Goal: Task Accomplishment & Management: Manage account settings

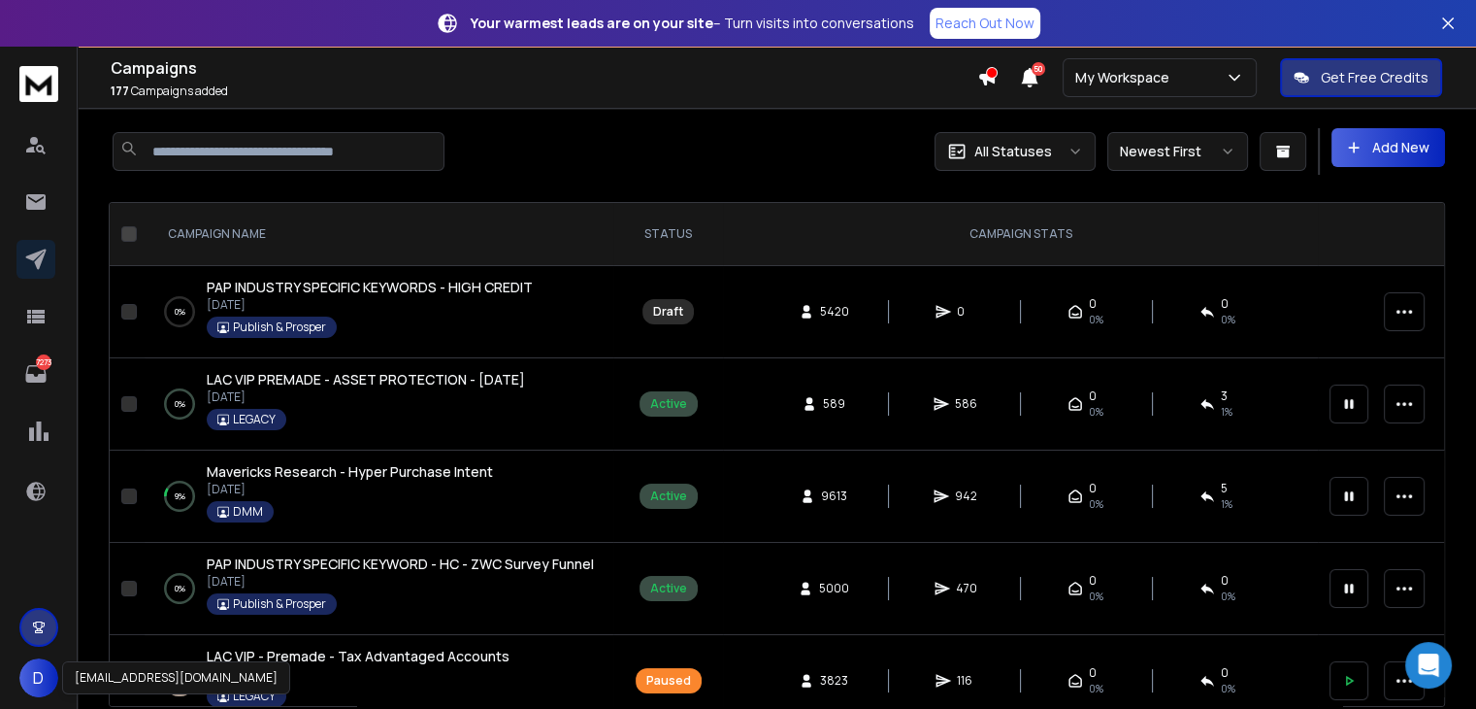
click at [51, 683] on span "D" at bounding box center [38, 677] width 39 height 39
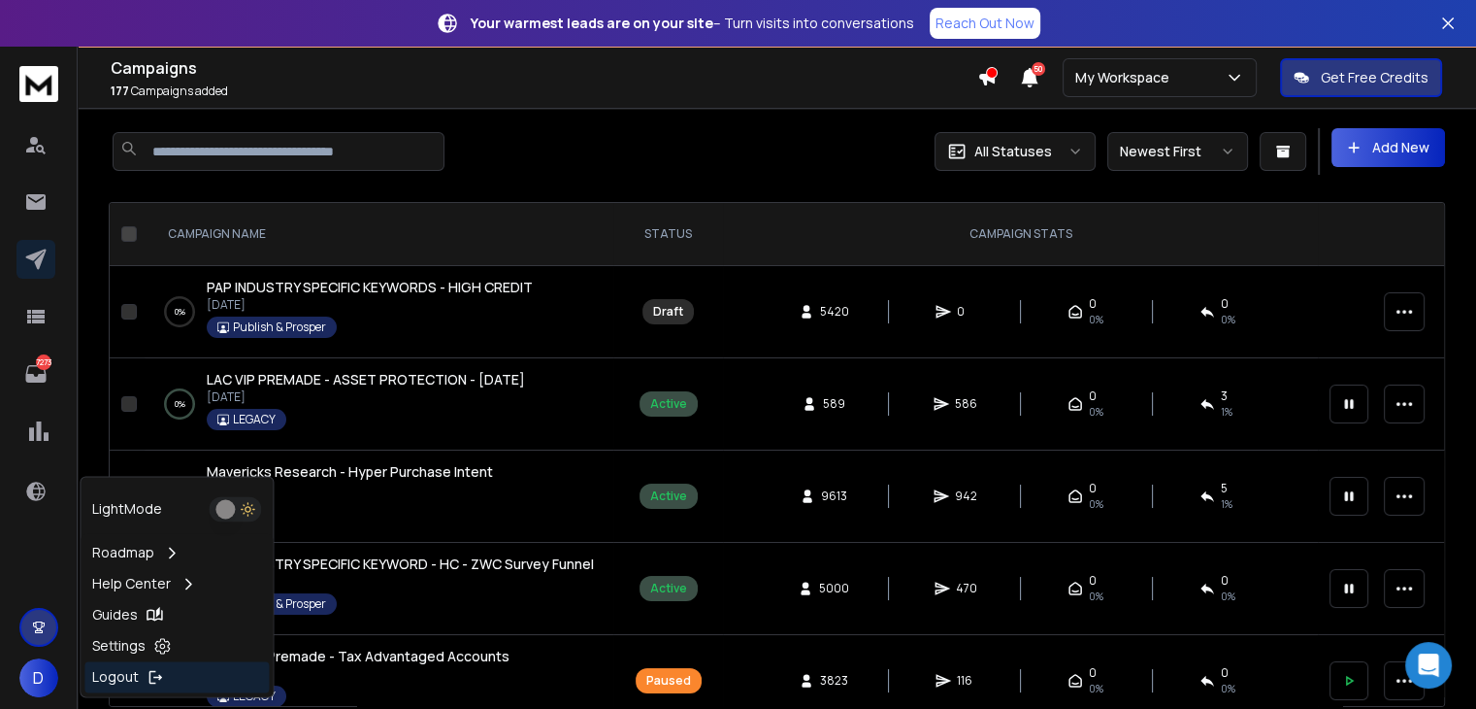
click at [151, 678] on icon at bounding box center [155, 676] width 17 height 17
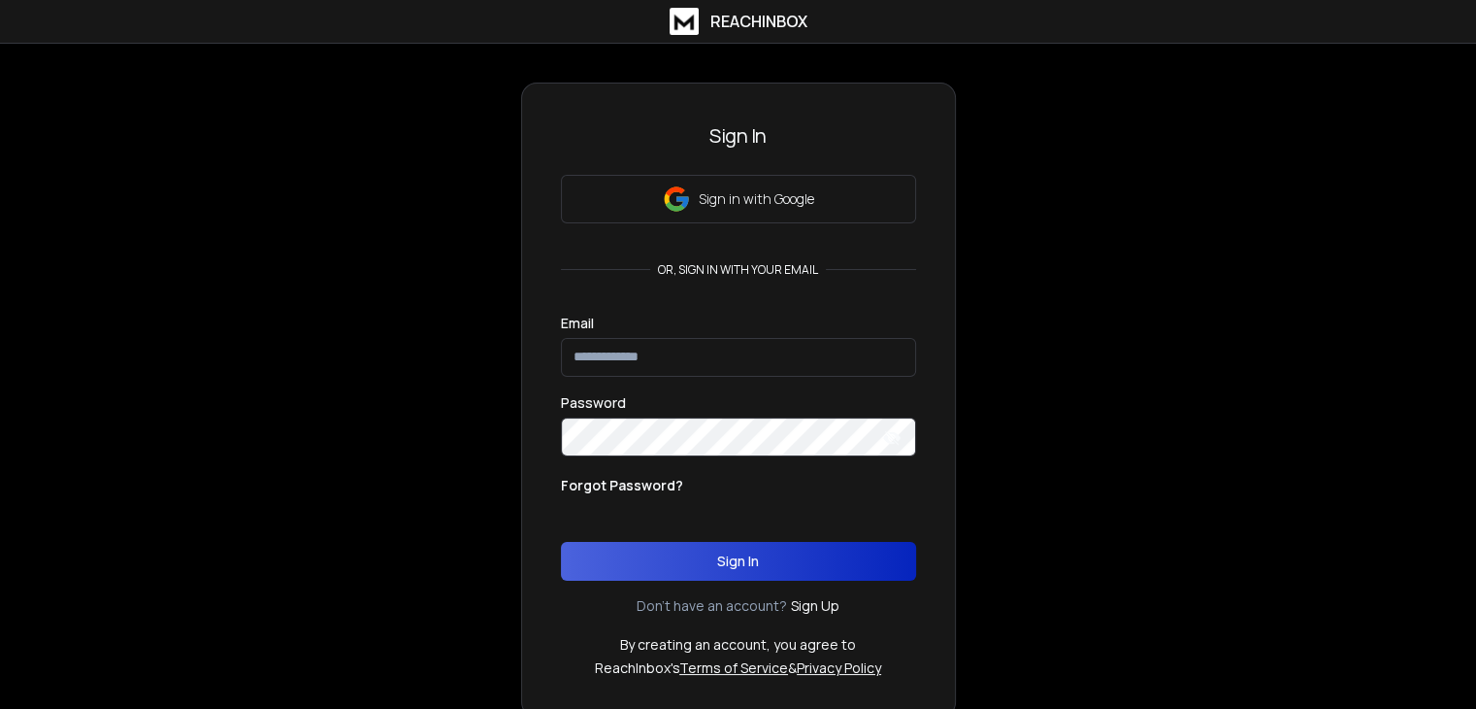
type input "**********"
click at [823, 377] on form "**********" at bounding box center [738, 448] width 355 height 264
click at [774, 559] on button "Sign In" at bounding box center [738, 561] width 355 height 39
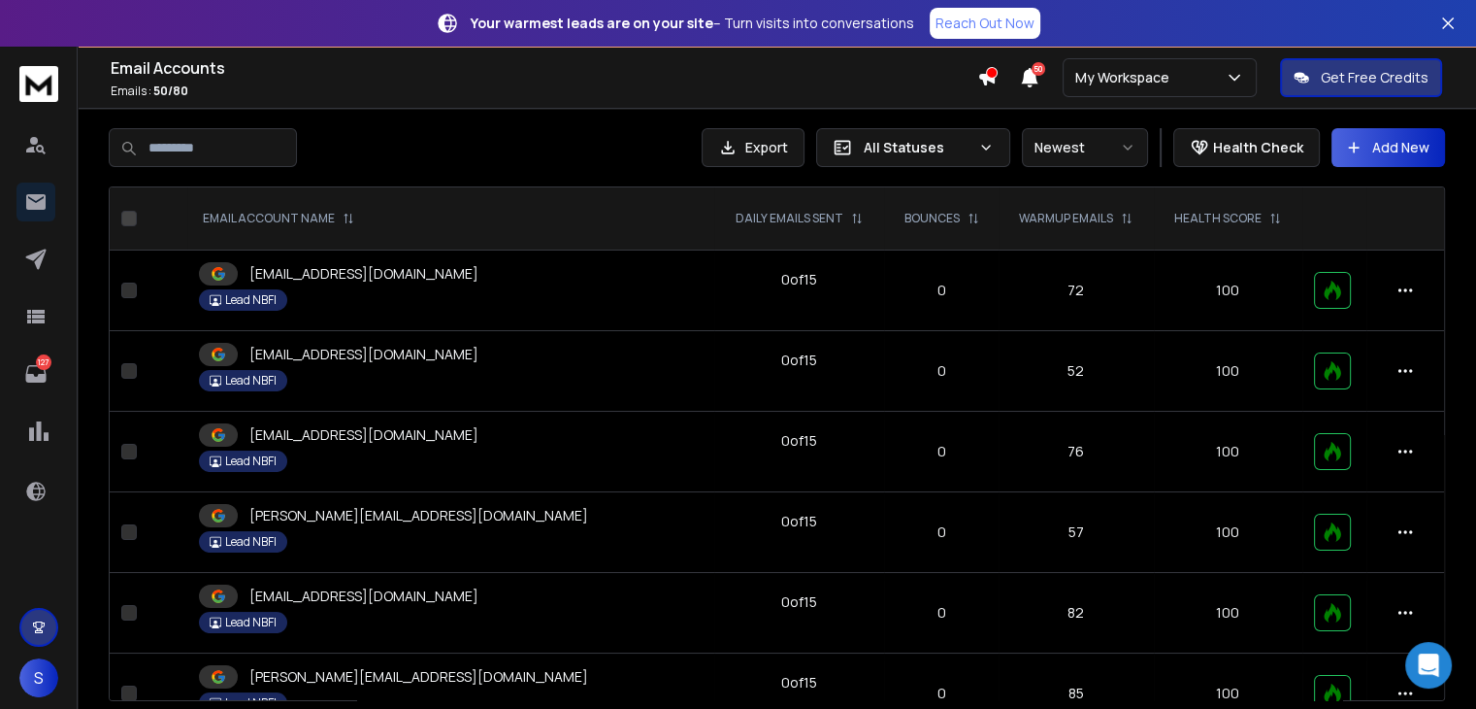
click at [0, 708] on nordpass-portal at bounding box center [0, 709] width 0 height 0
click at [1119, 73] on p "My Workspace" at bounding box center [1127, 77] width 102 height 19
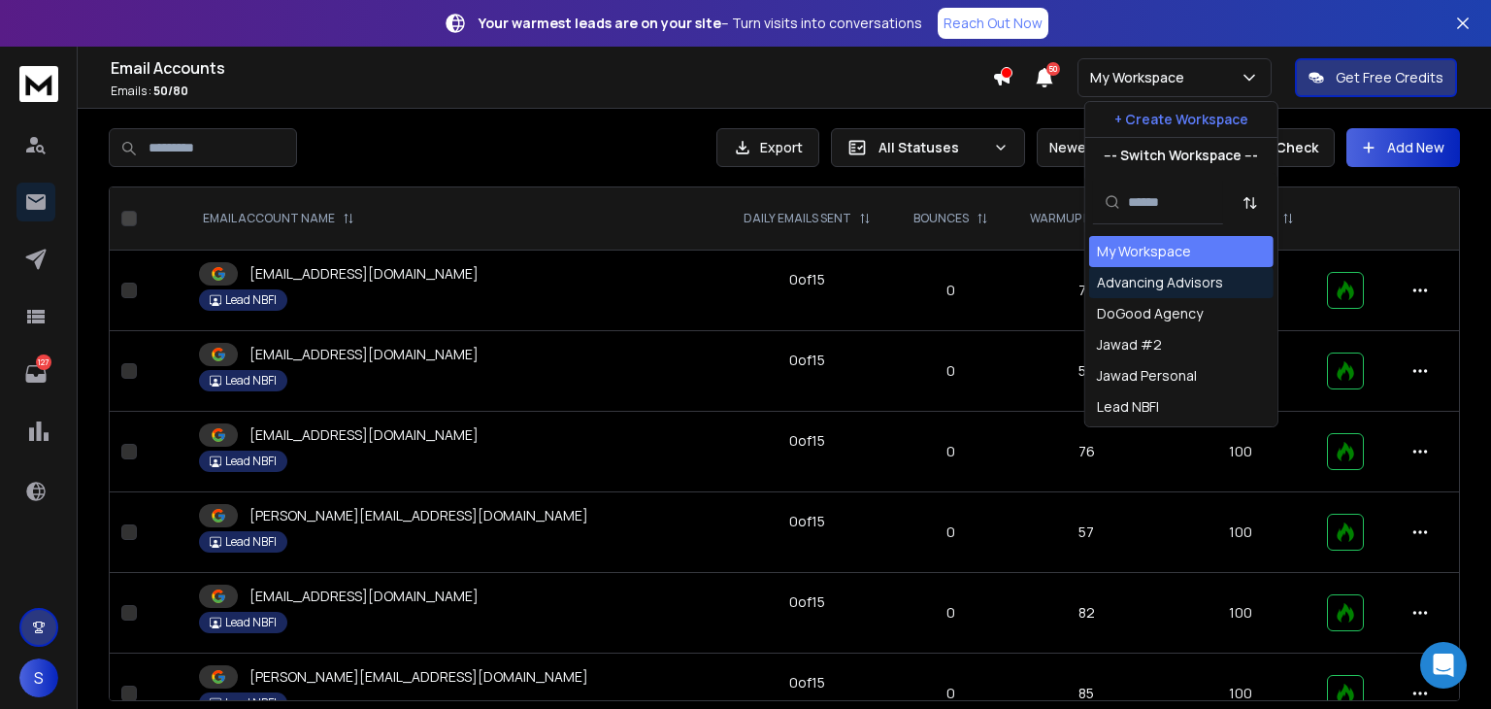
click at [1165, 282] on div "Advancing Advisors" at bounding box center [1160, 282] width 126 height 19
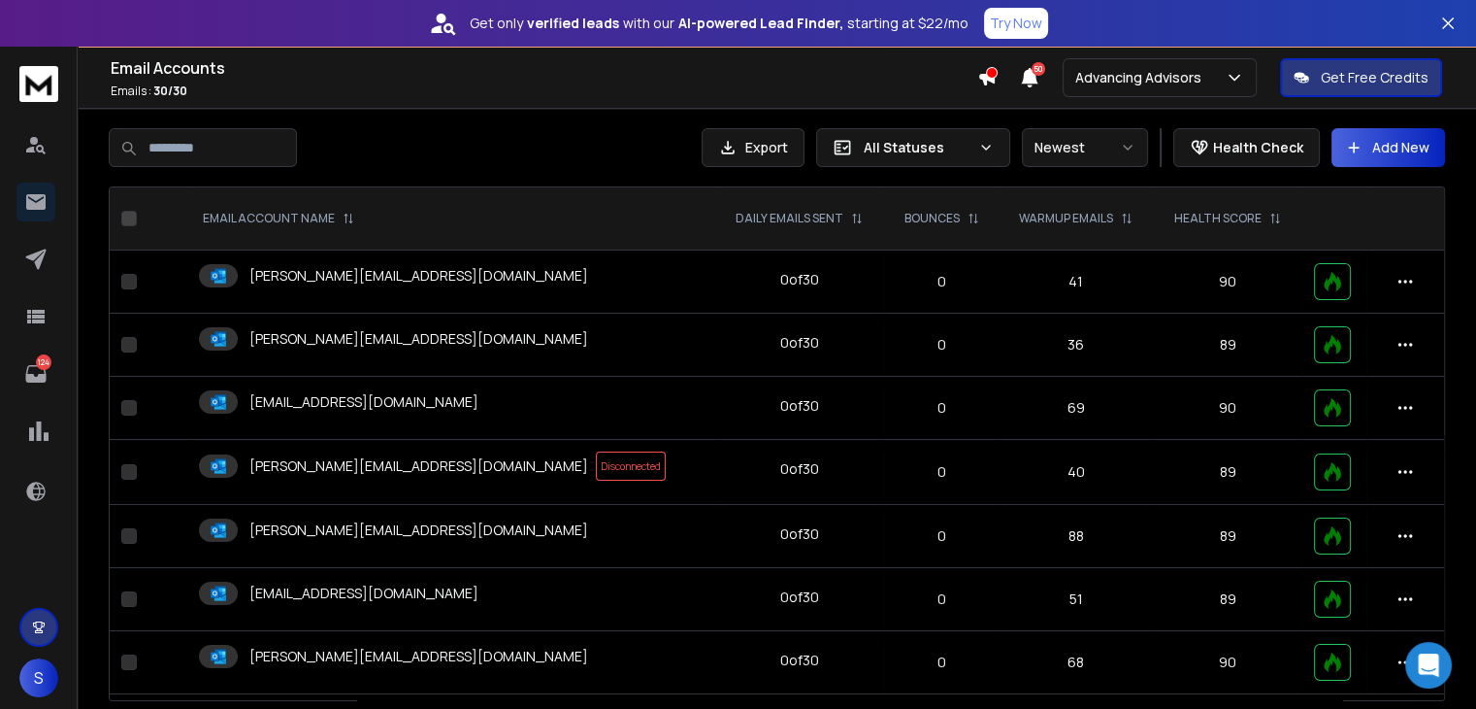
click at [608, 476] on td "chris@hiadvancingadvisor.com Disconnected" at bounding box center [450, 472] width 527 height 65
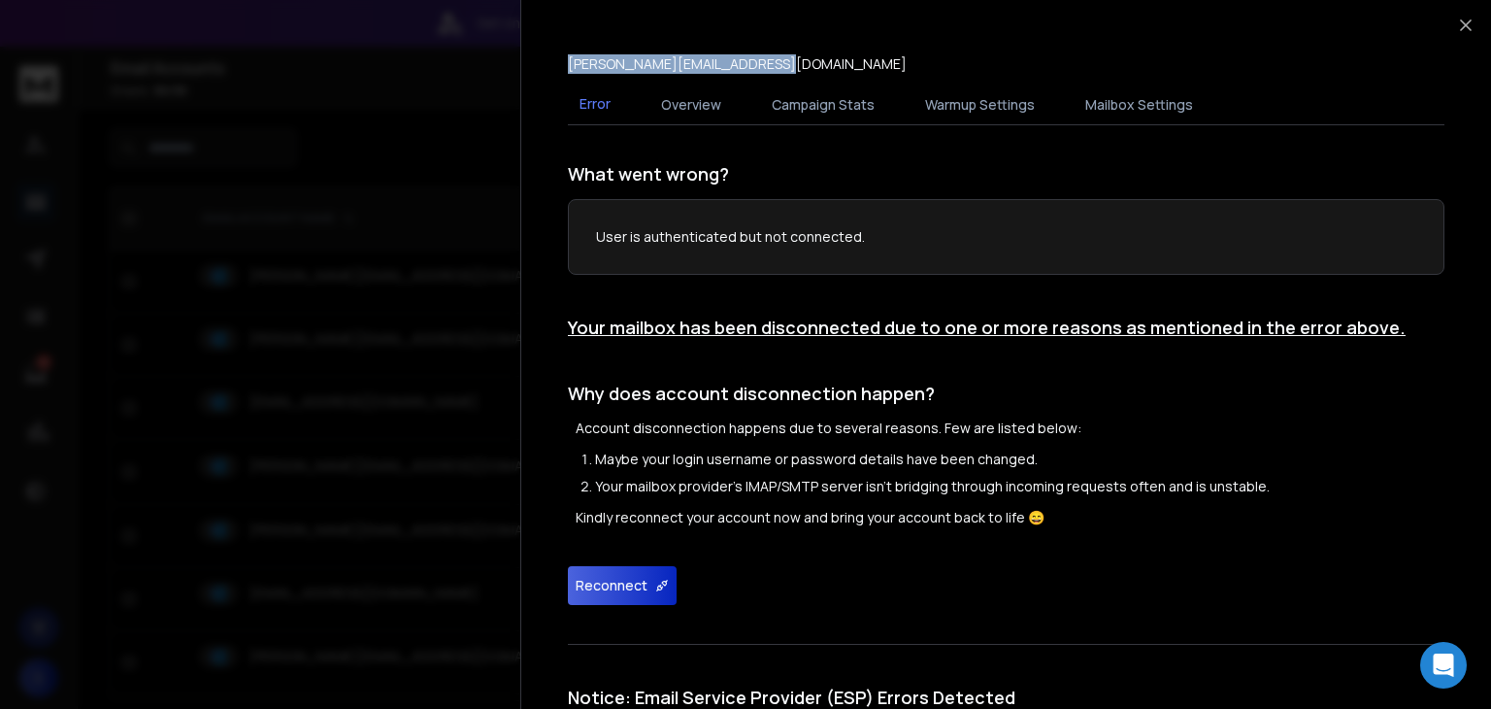
drag, startPoint x: 776, startPoint y: 51, endPoint x: 517, endPoint y: 48, distance: 258.2
click at [517, 48] on body "Get only verified leads with our AI-powered Lead Finder, starting at $22/mo Try…" at bounding box center [738, 354] width 1476 height 709
copy body "Multi Select Table Sheet chris@hiadvancingadvisor.com"
click at [460, 233] on div at bounding box center [745, 354] width 1491 height 709
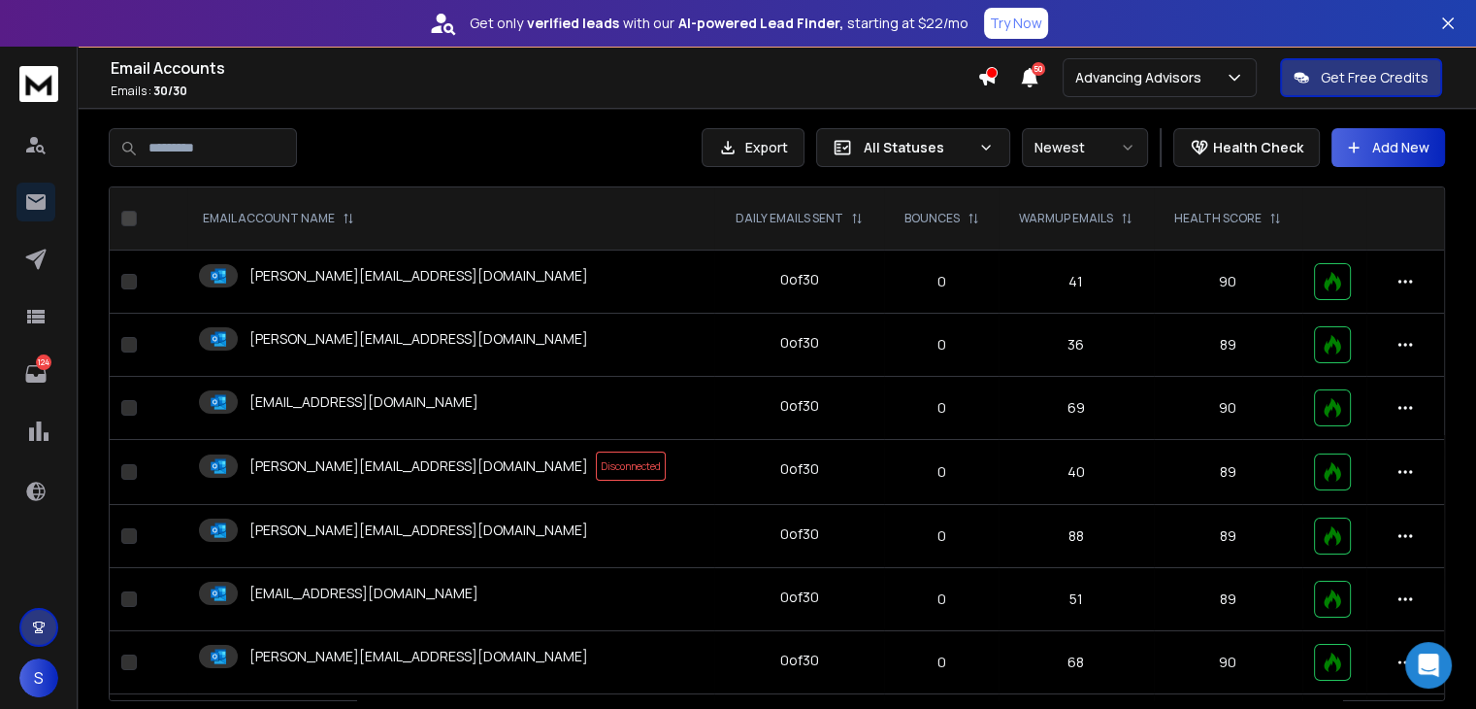
click at [1390, 145] on button "Add New" at bounding box center [1389, 147] width 114 height 39
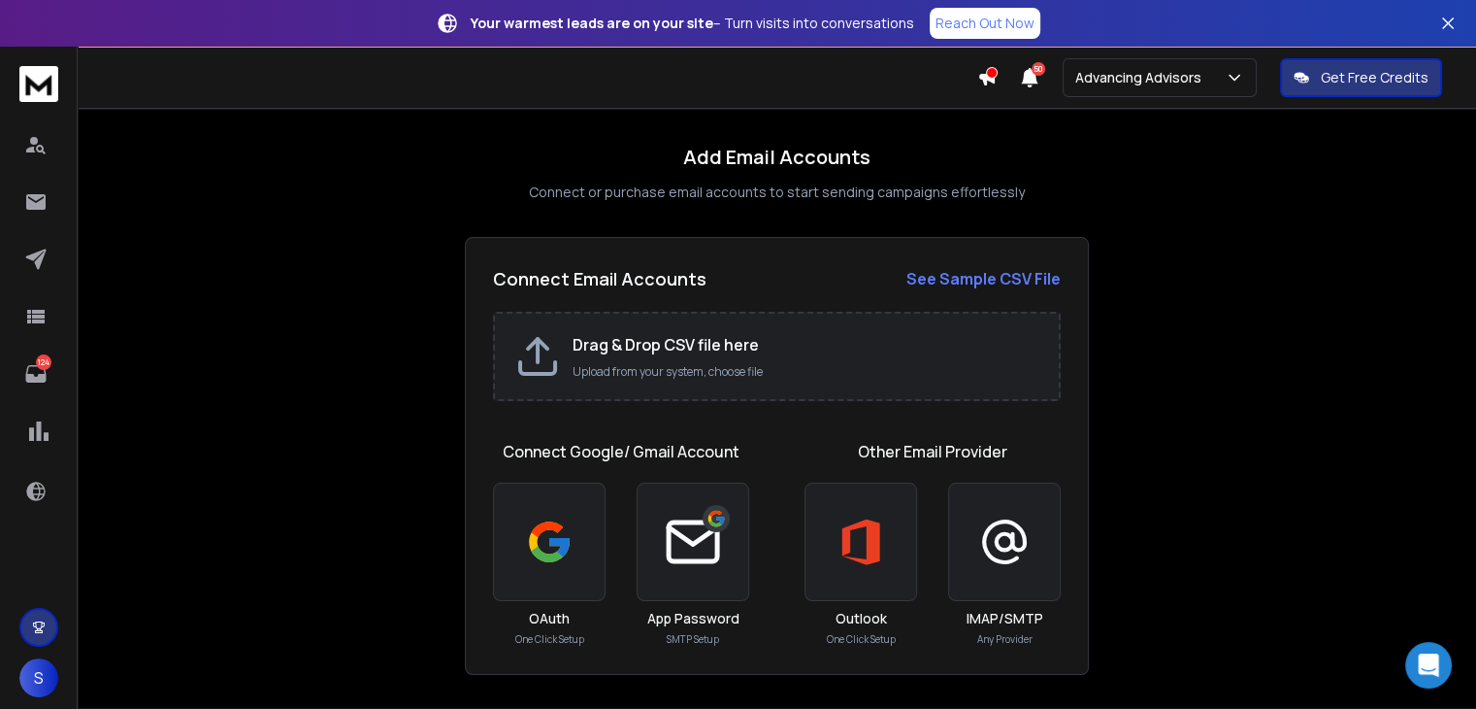
click at [850, 502] on div at bounding box center [861, 541] width 113 height 118
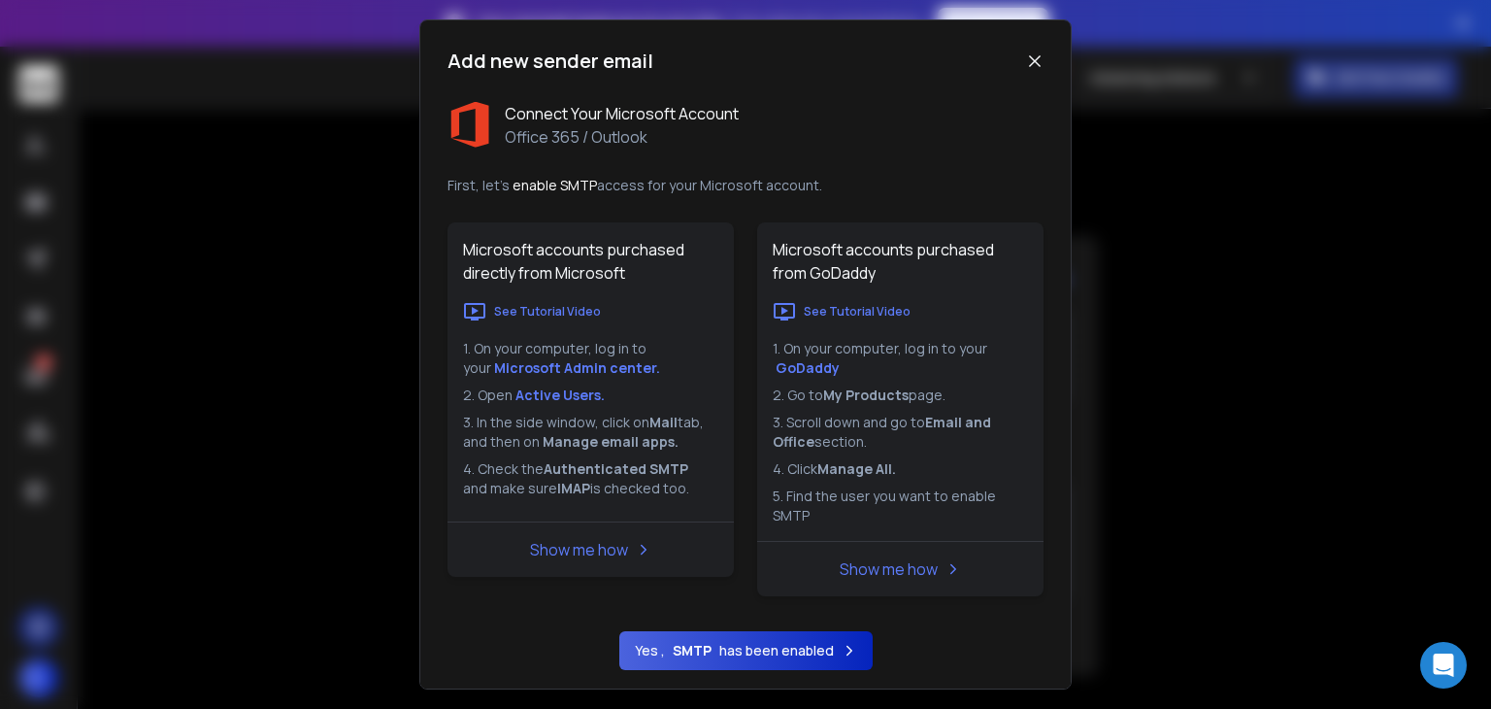
click at [815, 643] on button "Yes , SMTP has been enabled" at bounding box center [745, 650] width 253 height 39
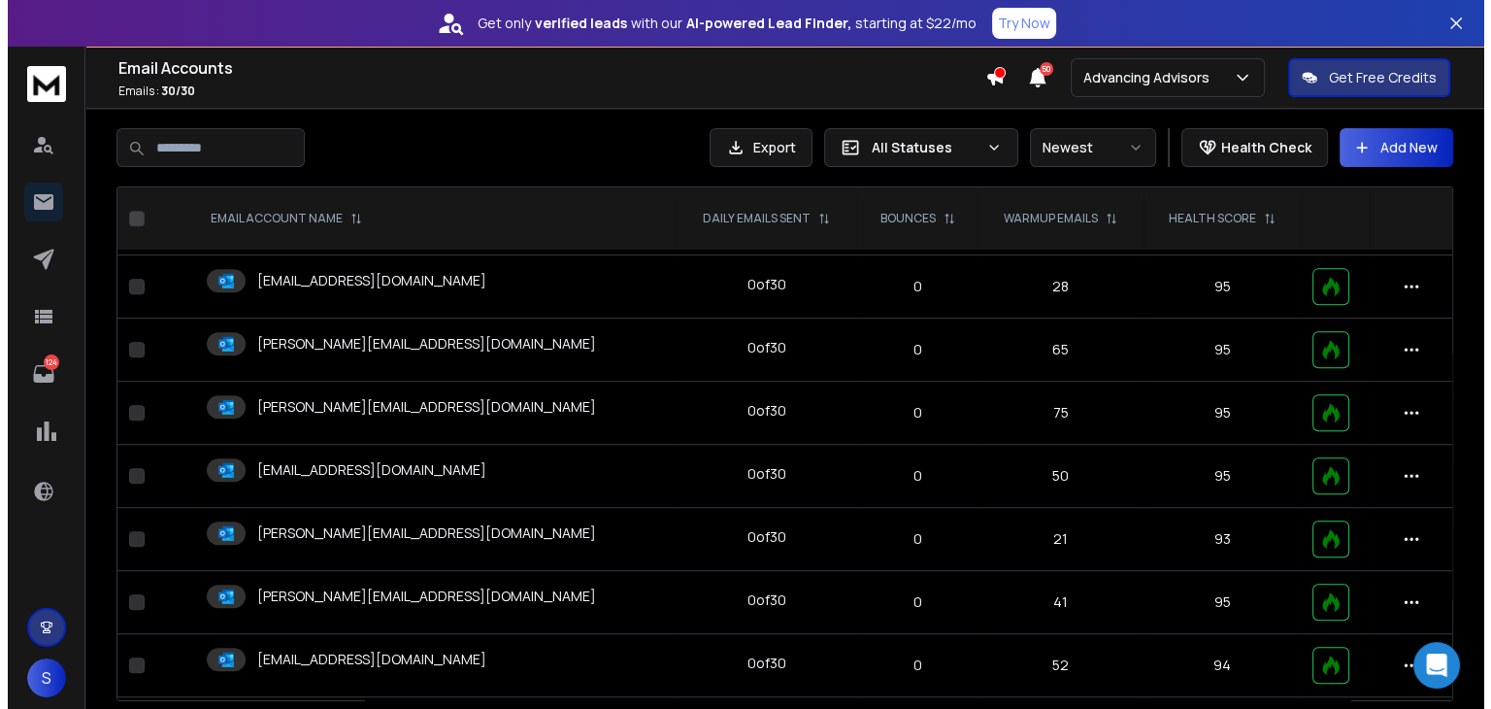
scroll to position [1068, 0]
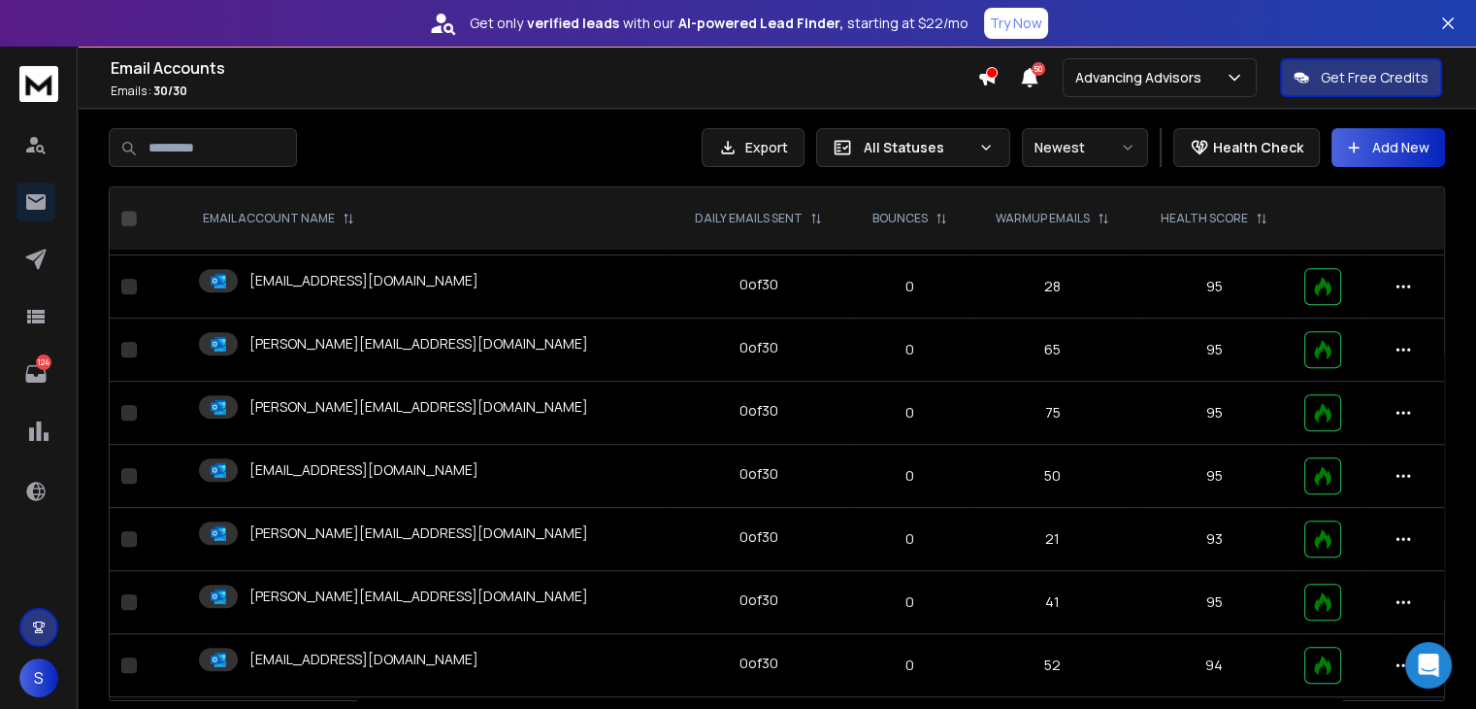
click at [239, 149] on input at bounding box center [203, 147] width 188 height 39
type input "**********"
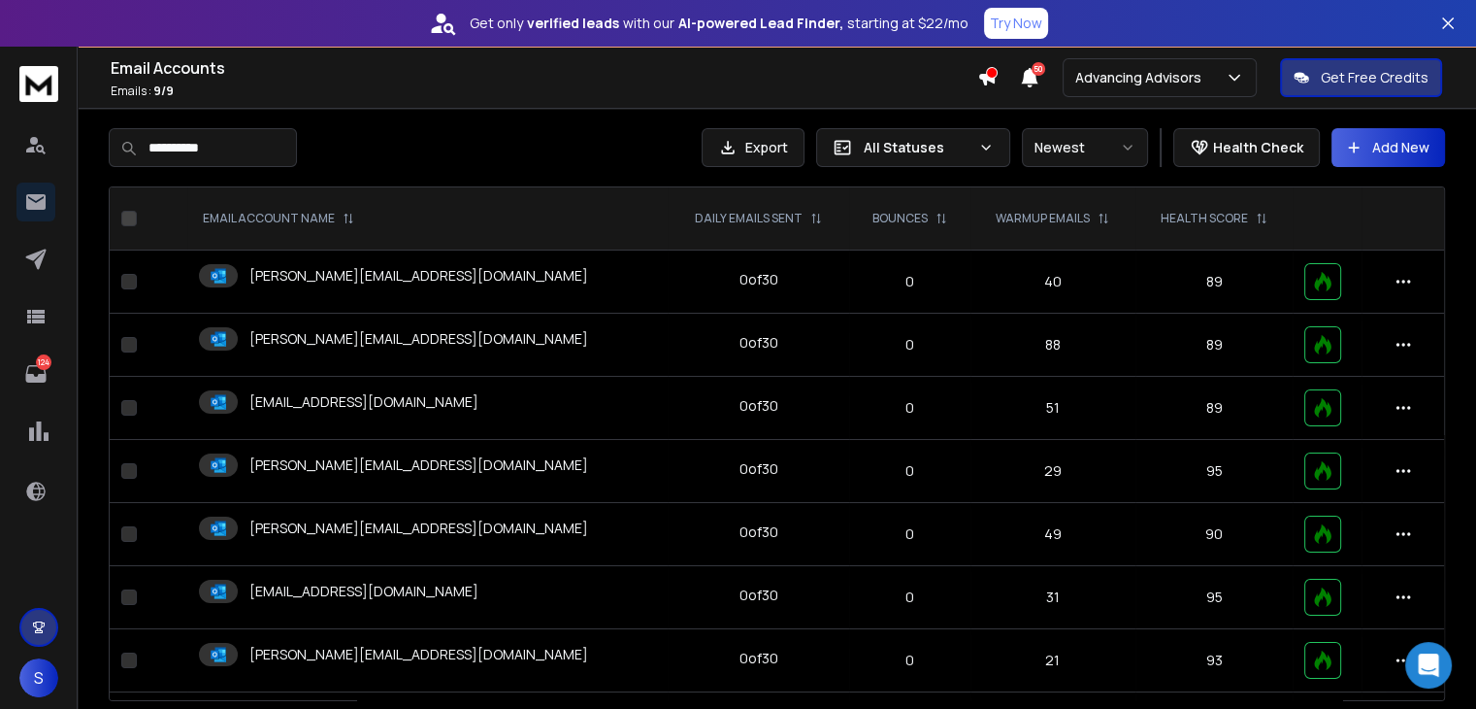
click at [400, 545] on td "[PERSON_NAME][EMAIL_ADDRESS][DOMAIN_NAME]" at bounding box center [427, 534] width 481 height 63
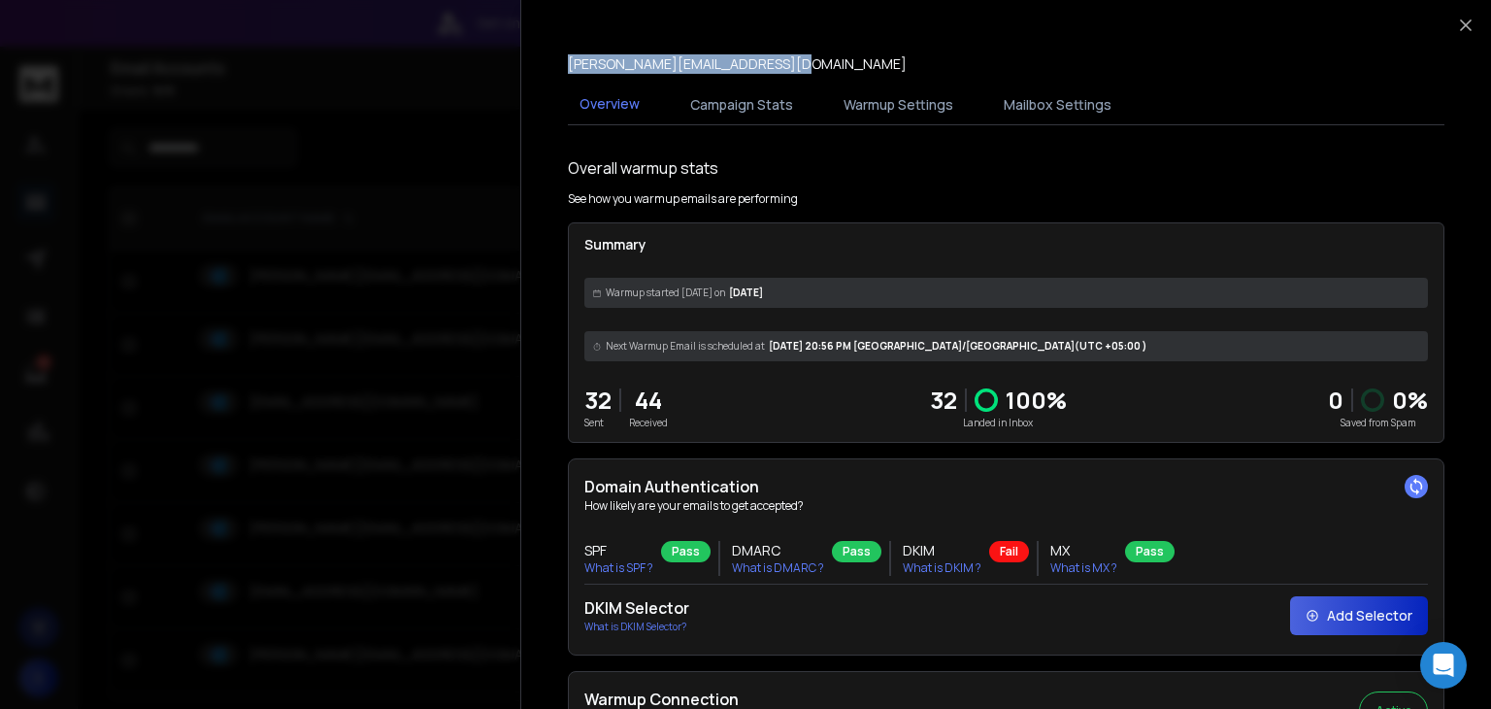
drag, startPoint x: 777, startPoint y: 71, endPoint x: 556, endPoint y: 69, distance: 220.4
copy p "[PERSON_NAME][EMAIL_ADDRESS][DOMAIN_NAME]"
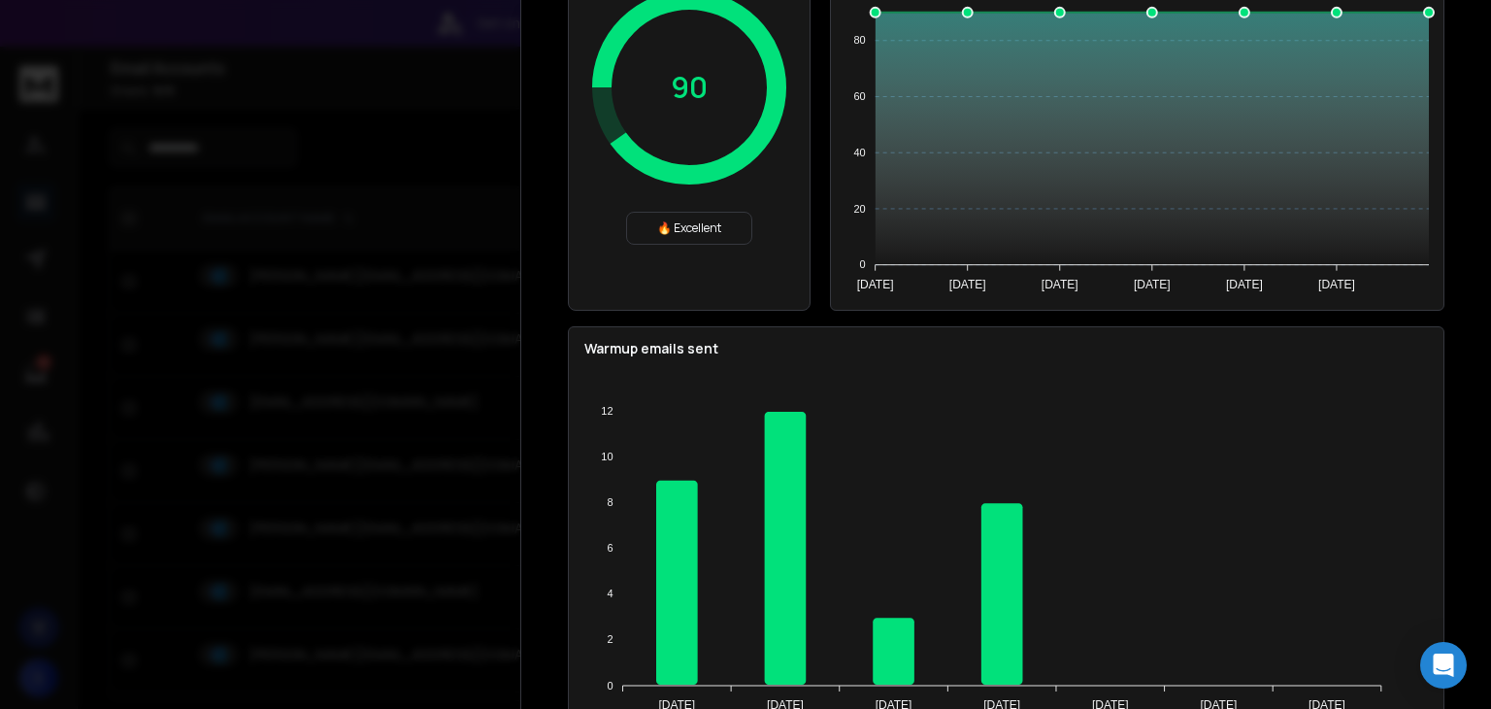
scroll to position [946, 0]
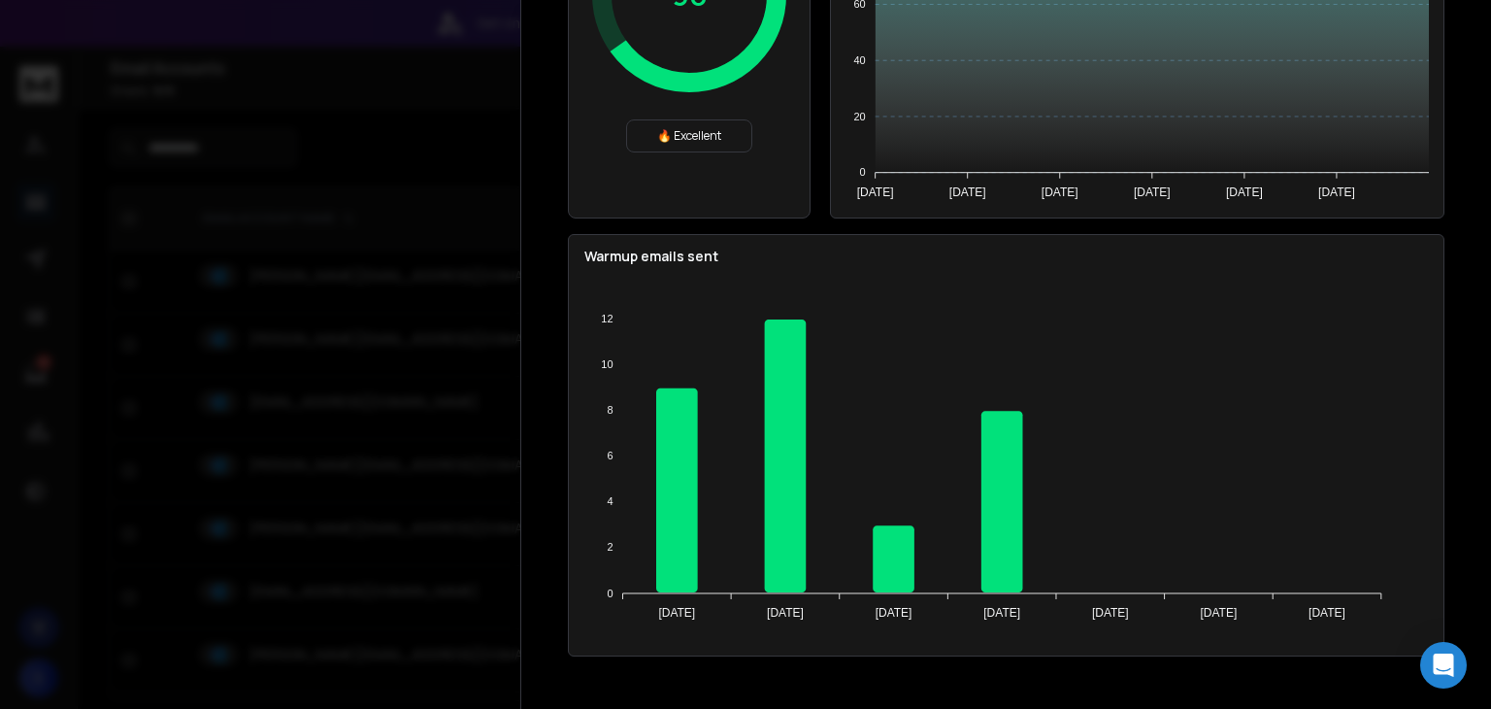
click at [464, 426] on div at bounding box center [745, 354] width 1491 height 709
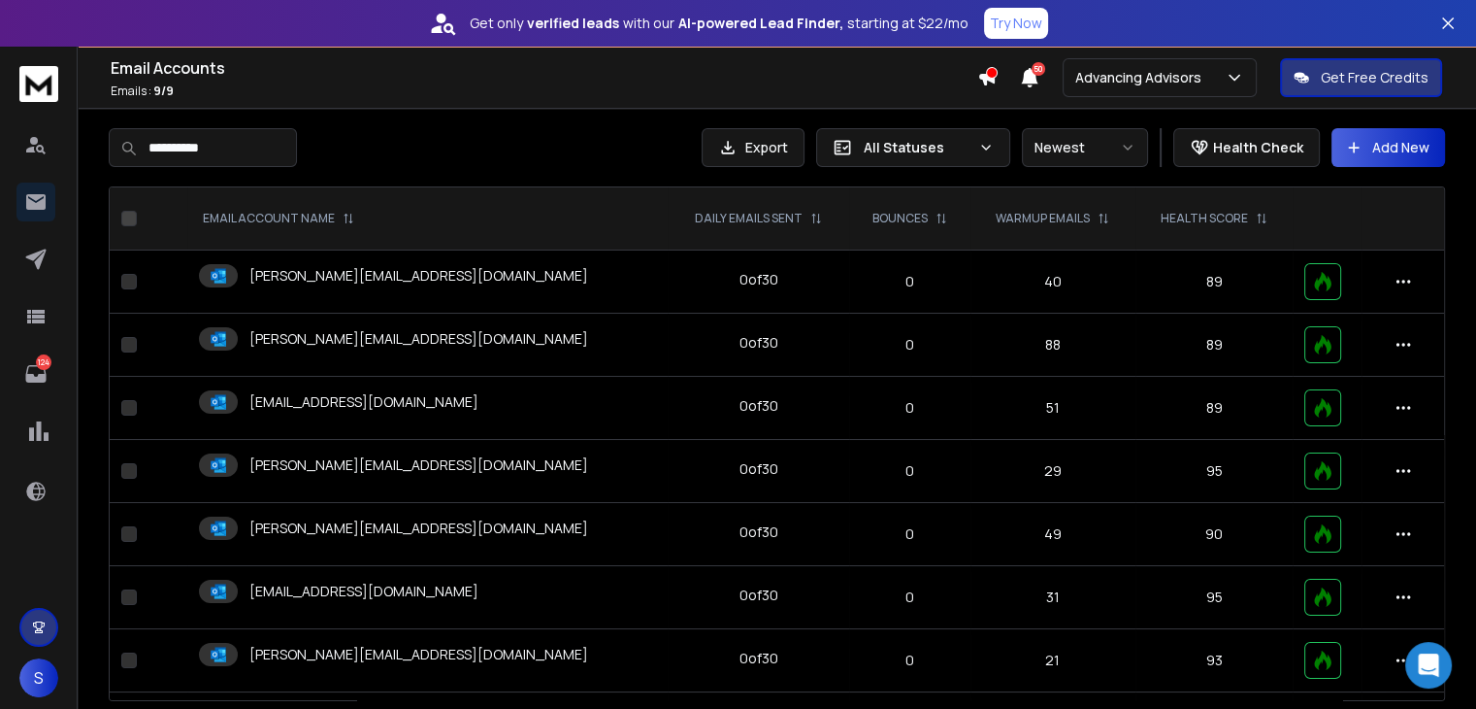
click at [1388, 156] on button "Add New" at bounding box center [1389, 147] width 114 height 39
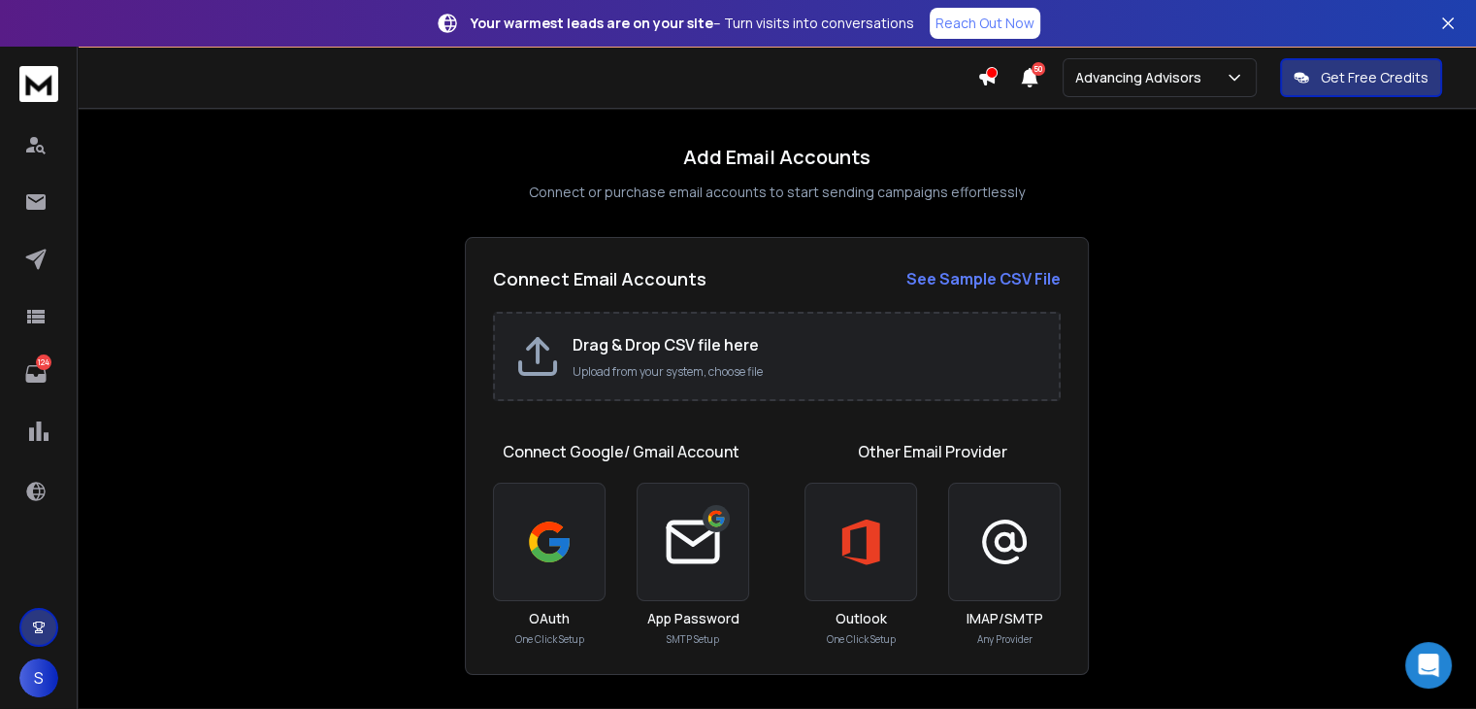
click at [866, 530] on icon at bounding box center [862, 542] width 46 height 46
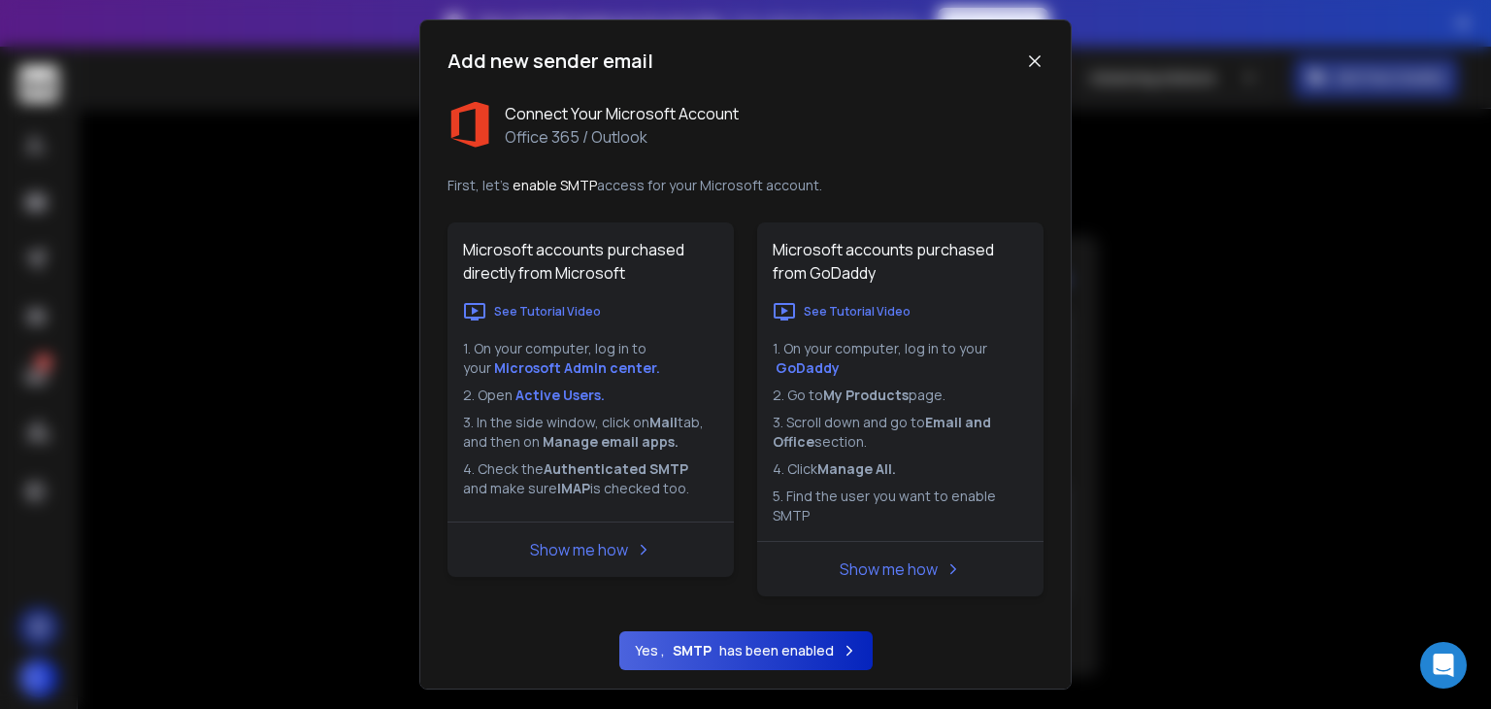
click at [756, 631] on button "Yes , SMTP has been enabled" at bounding box center [745, 650] width 253 height 39
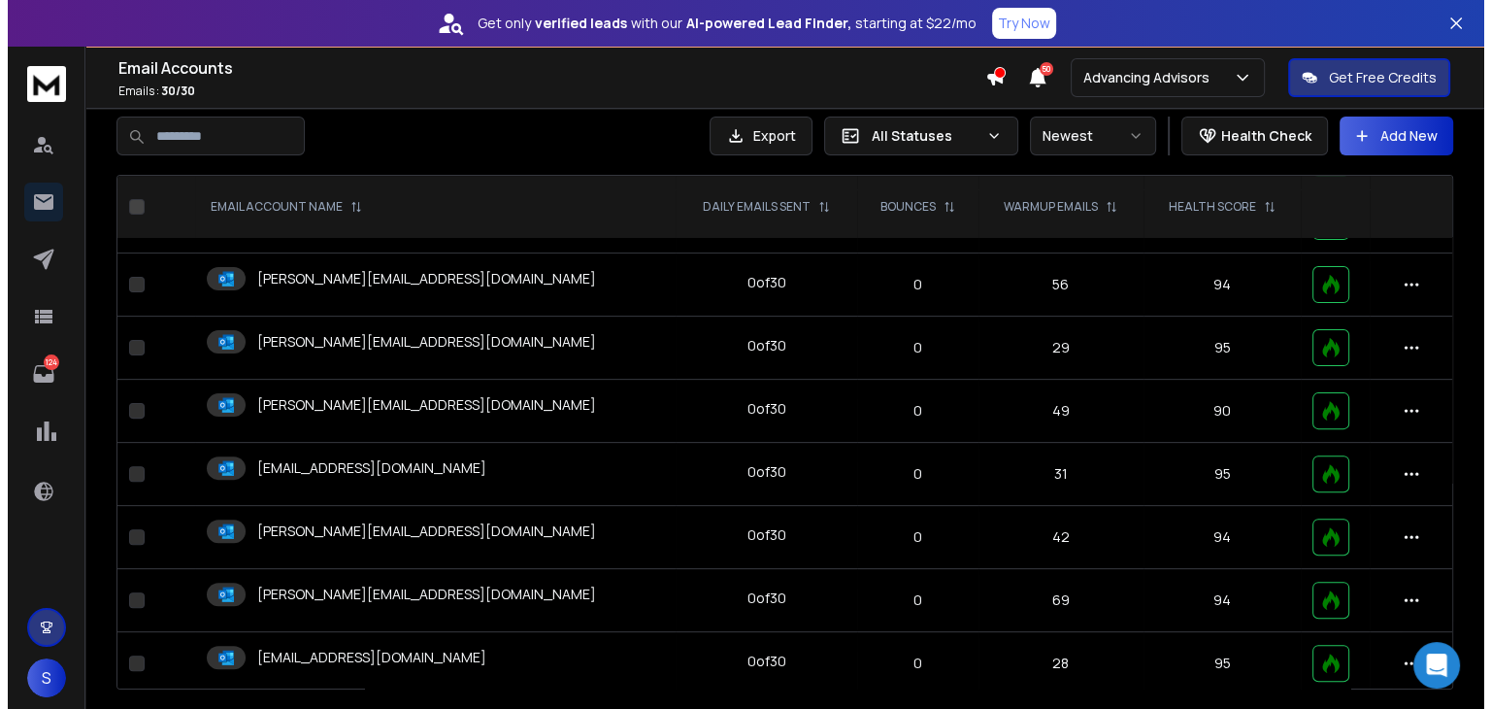
scroll to position [777, 0]
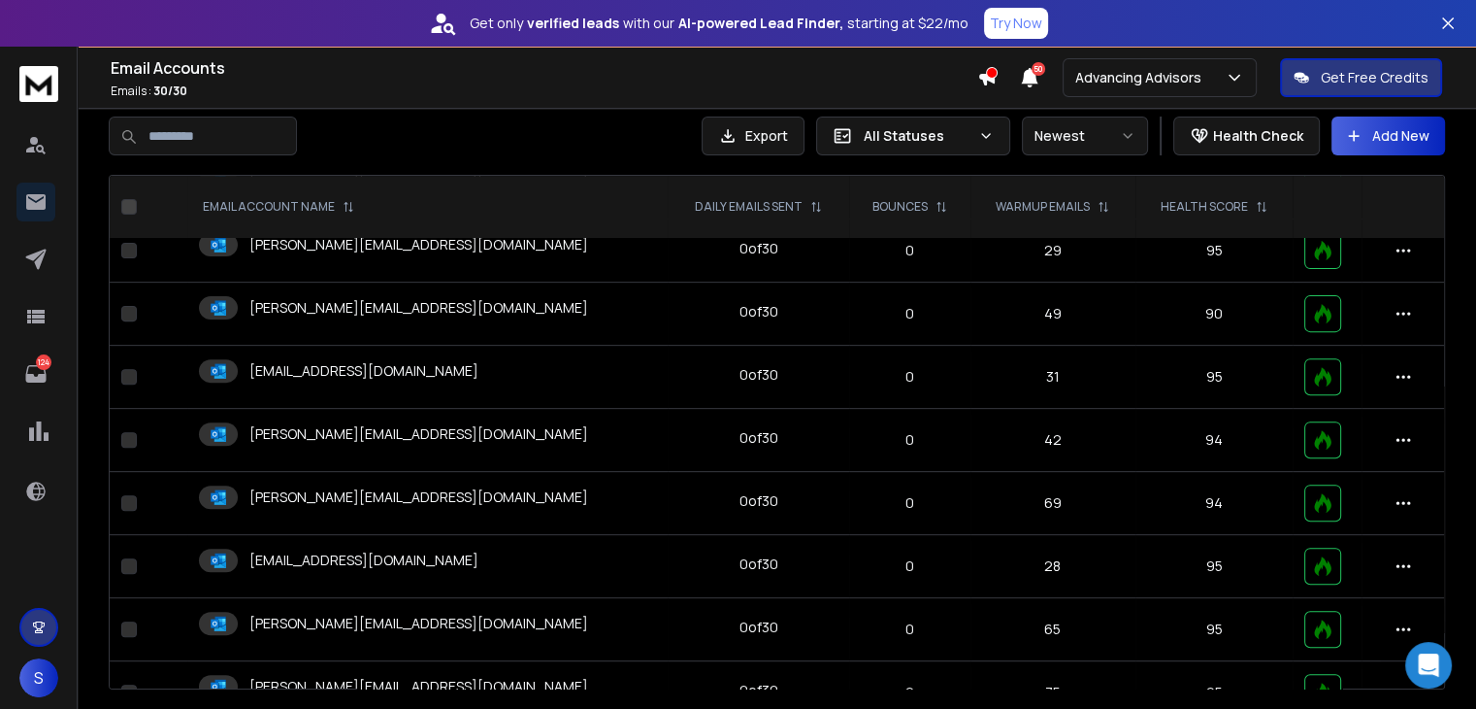
click at [707, 556] on td "0 of 30" at bounding box center [758, 560] width 181 height 50
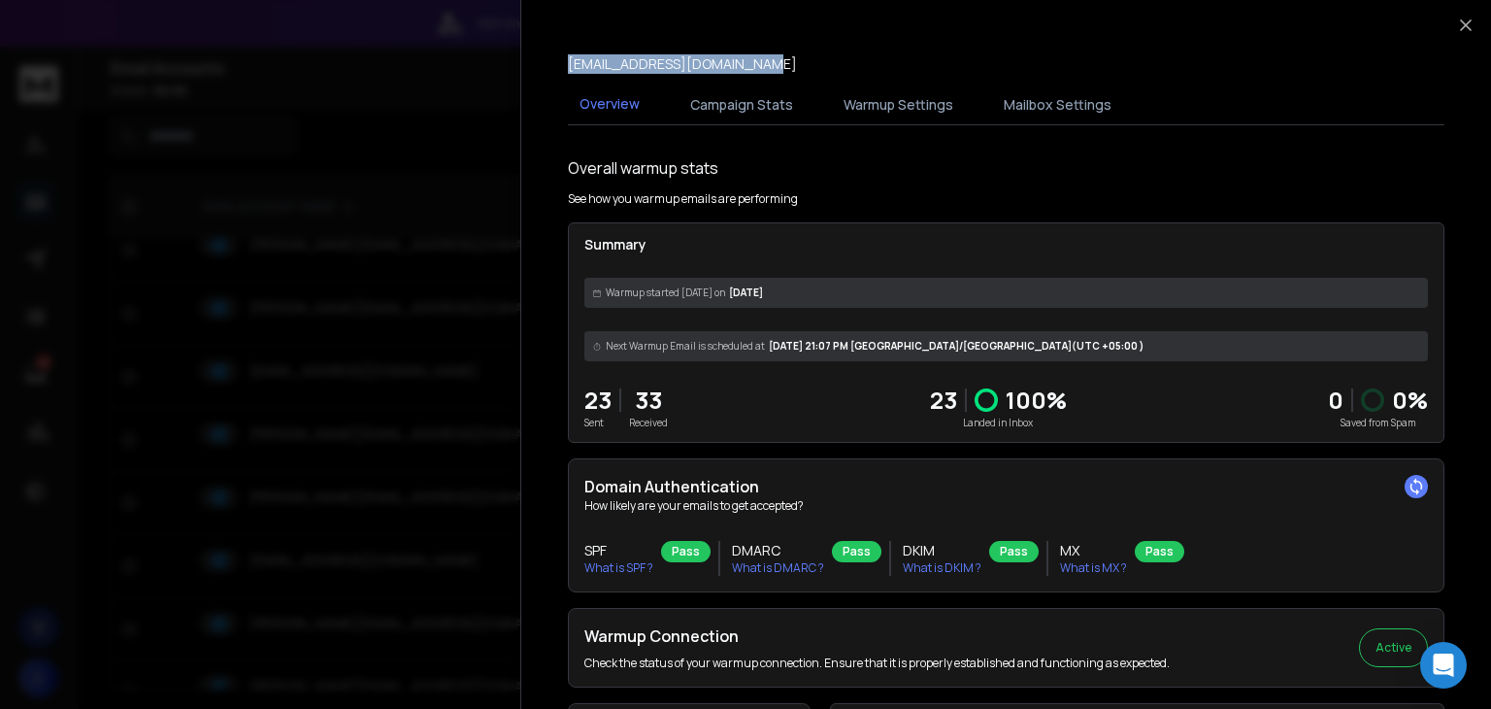
drag, startPoint x: 769, startPoint y: 62, endPoint x: 546, endPoint y: 50, distance: 223.6
copy p "[EMAIL_ADDRESS][DOMAIN_NAME]"
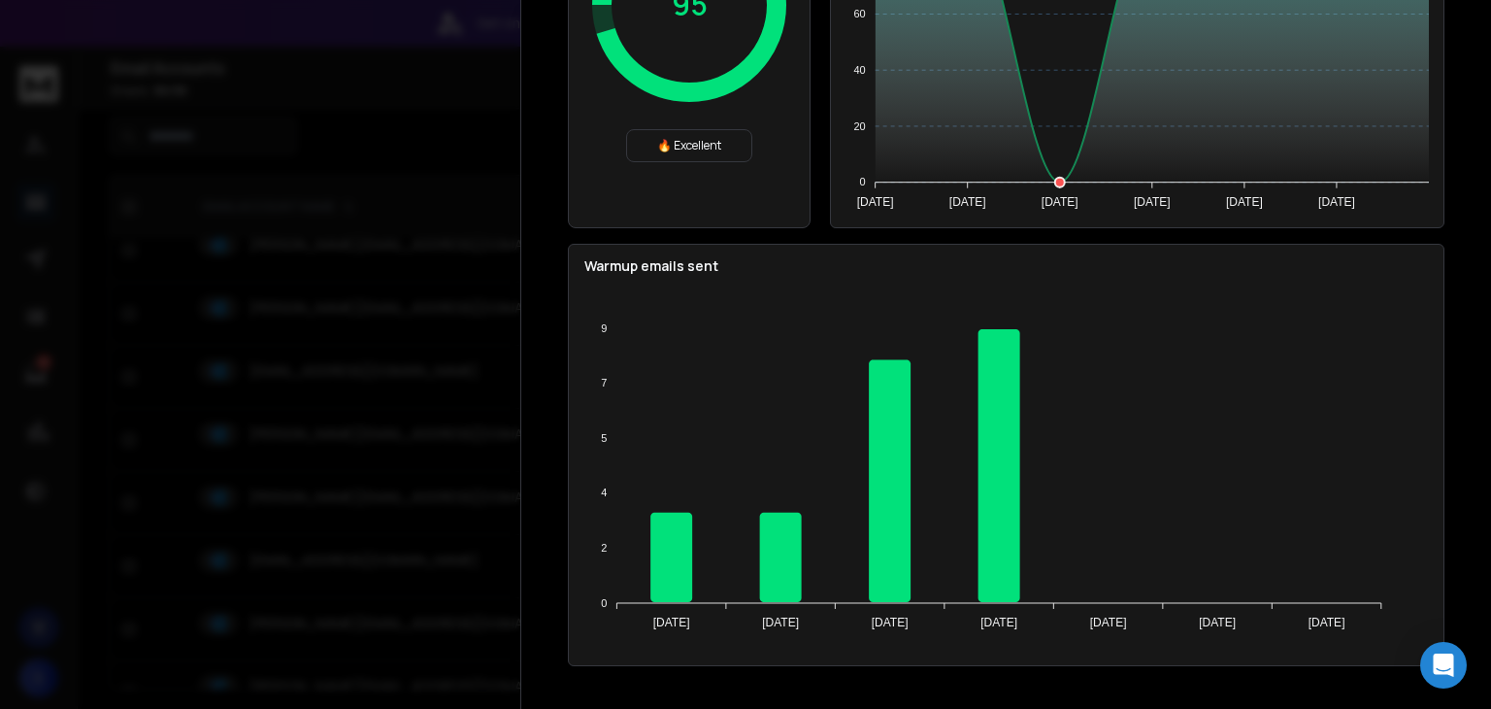
click at [457, 445] on div at bounding box center [745, 354] width 1491 height 709
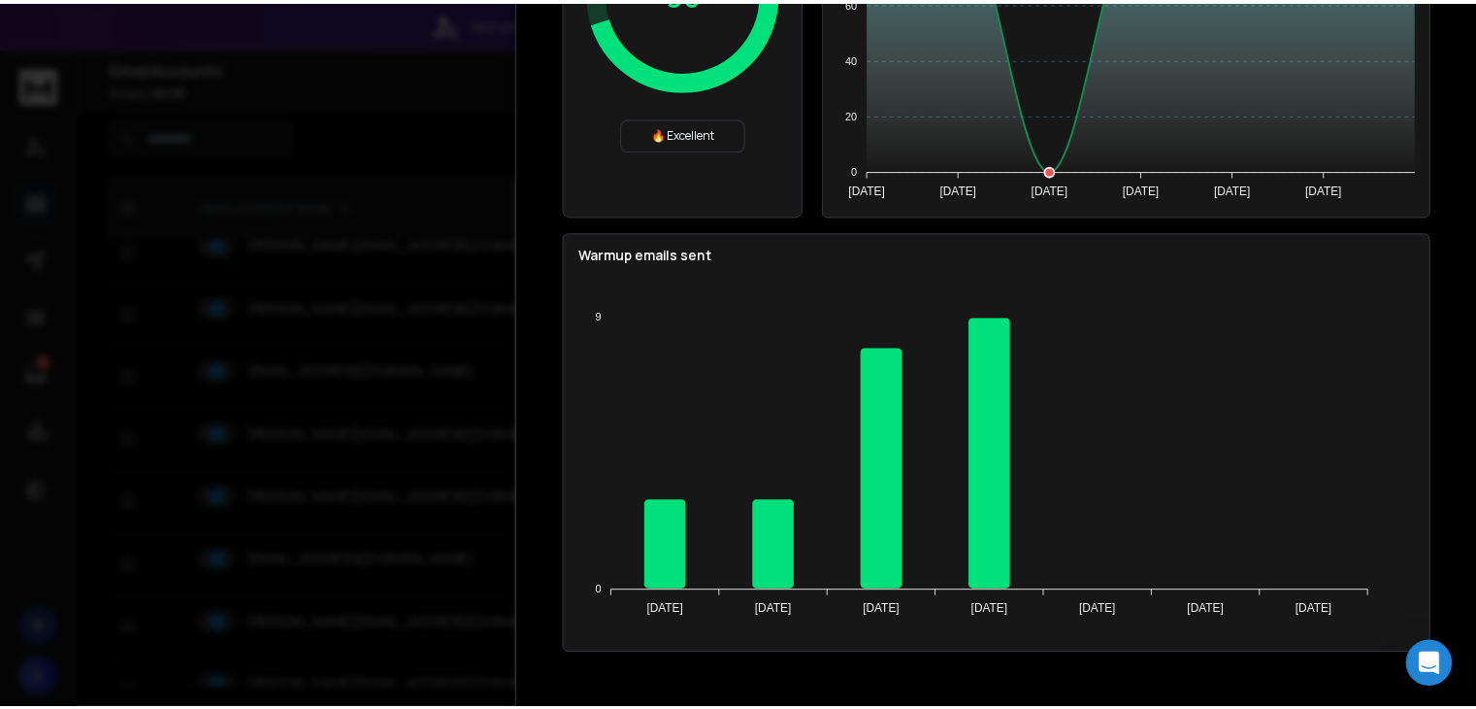
scroll to position [830, 0]
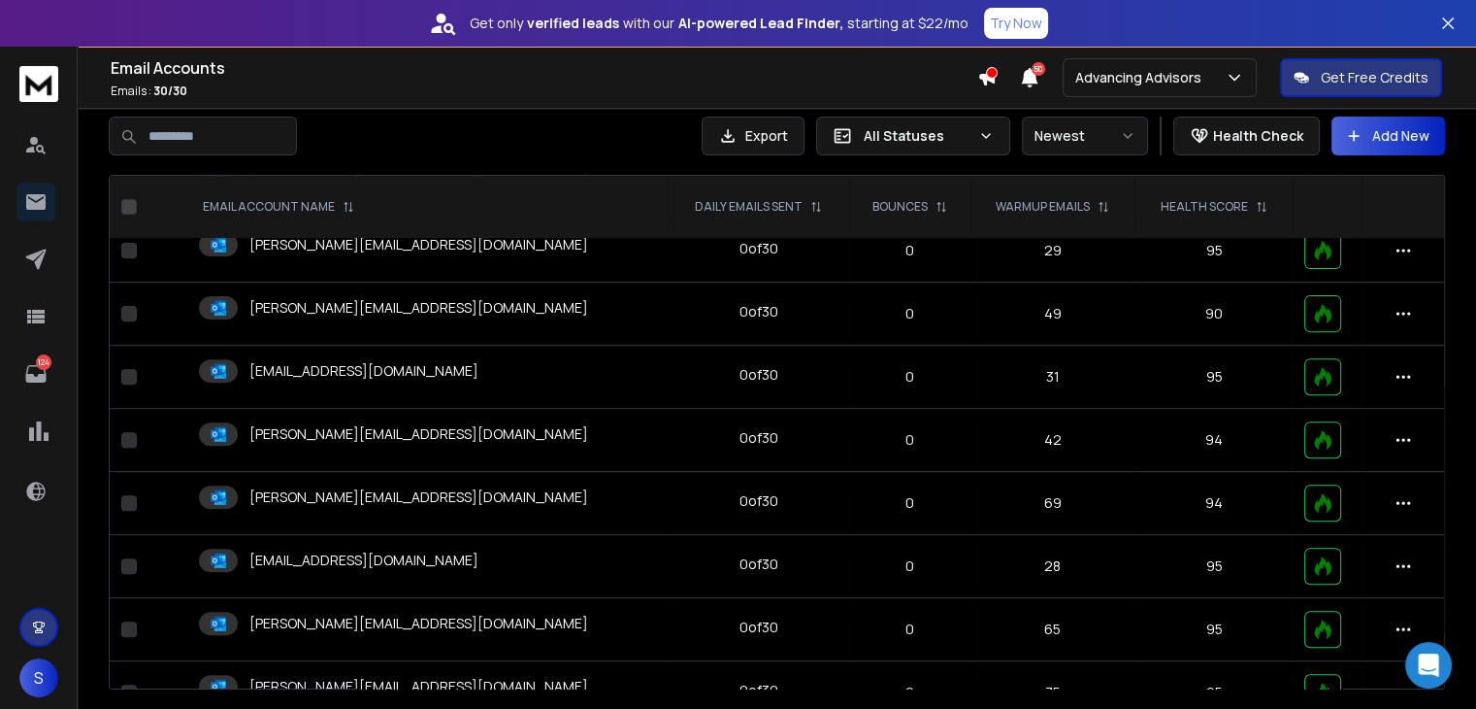
click at [1376, 131] on button "Add New" at bounding box center [1389, 135] width 114 height 39
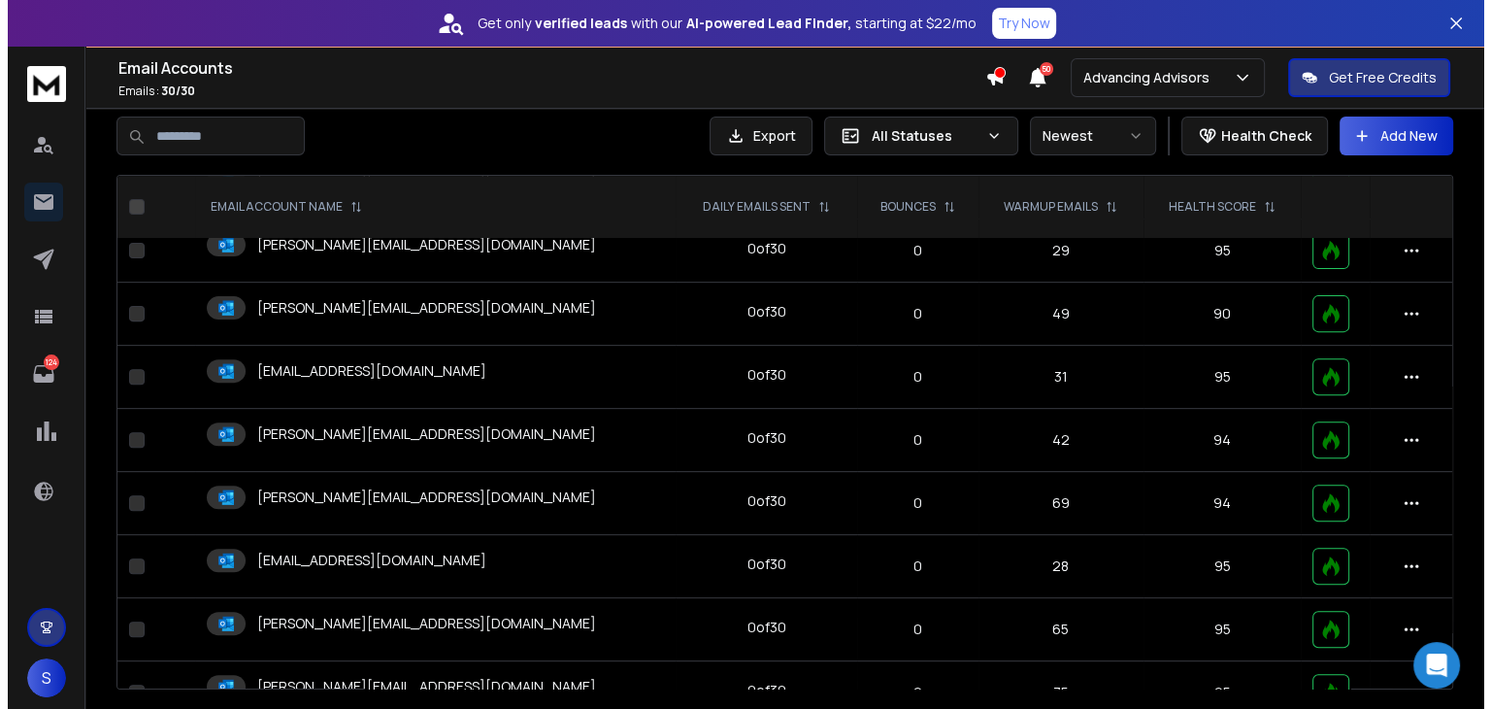
scroll to position [4, 0]
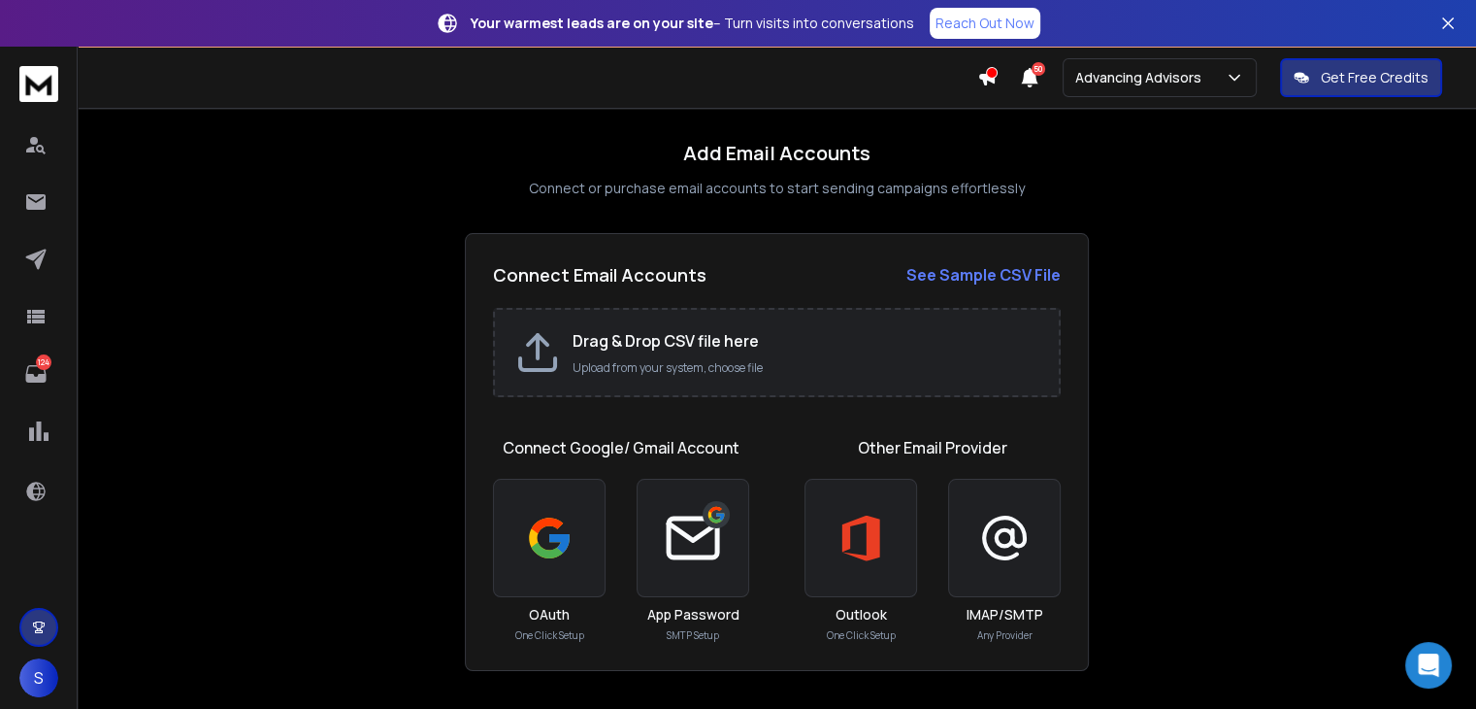
click at [787, 592] on div "Connect Google/ Gmail Account OAuth One Click Setup App Password SMTP Setup Oth…" at bounding box center [777, 539] width 568 height 207
click at [842, 580] on div at bounding box center [861, 538] width 113 height 118
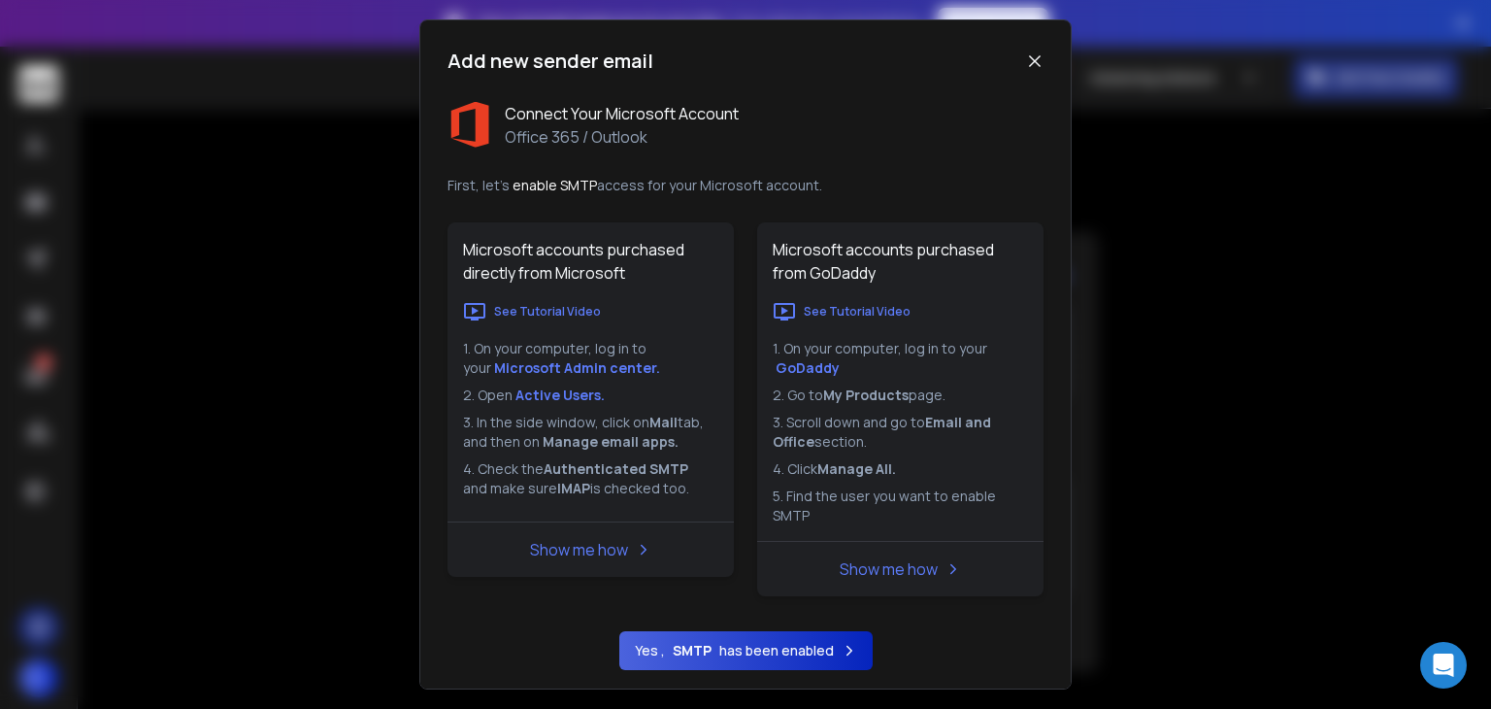
click at [842, 643] on icon at bounding box center [850, 651] width 16 height 16
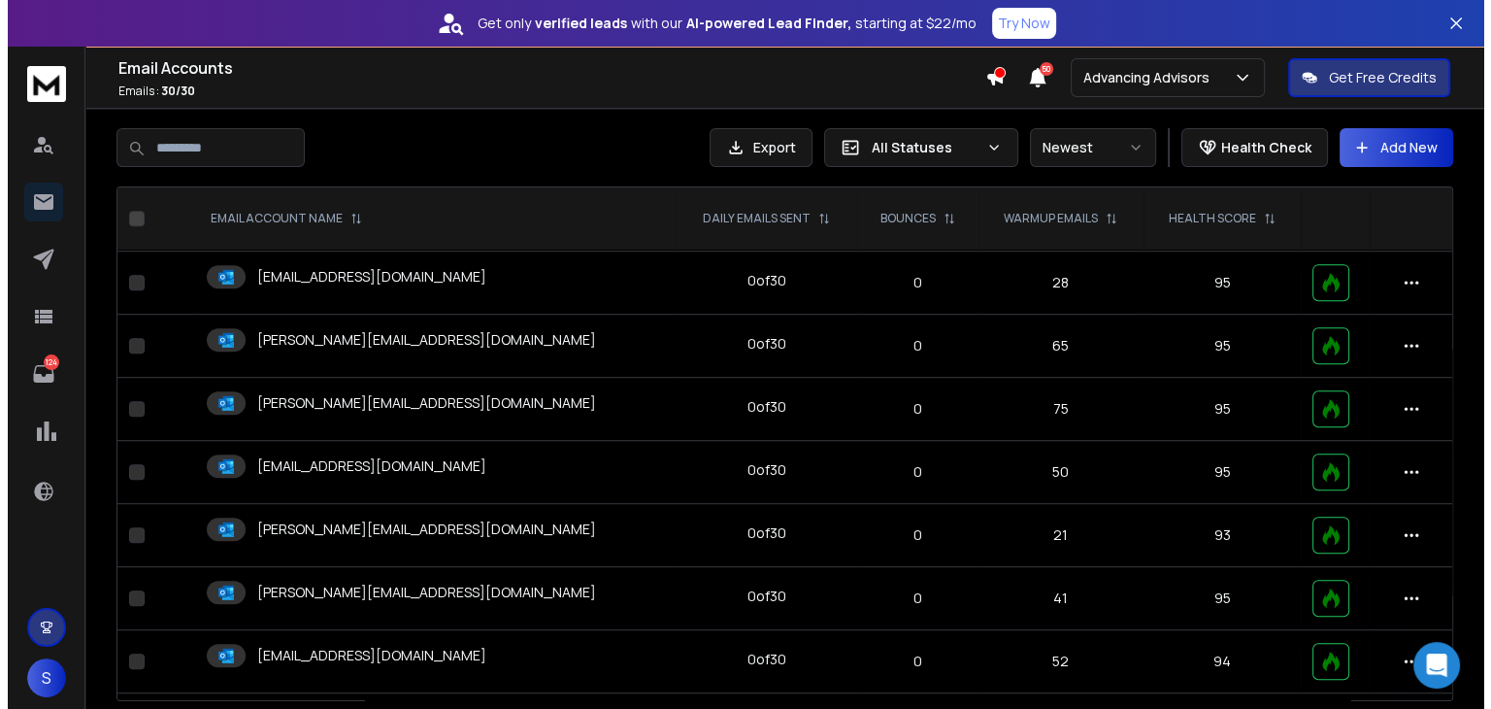
scroll to position [1165, 0]
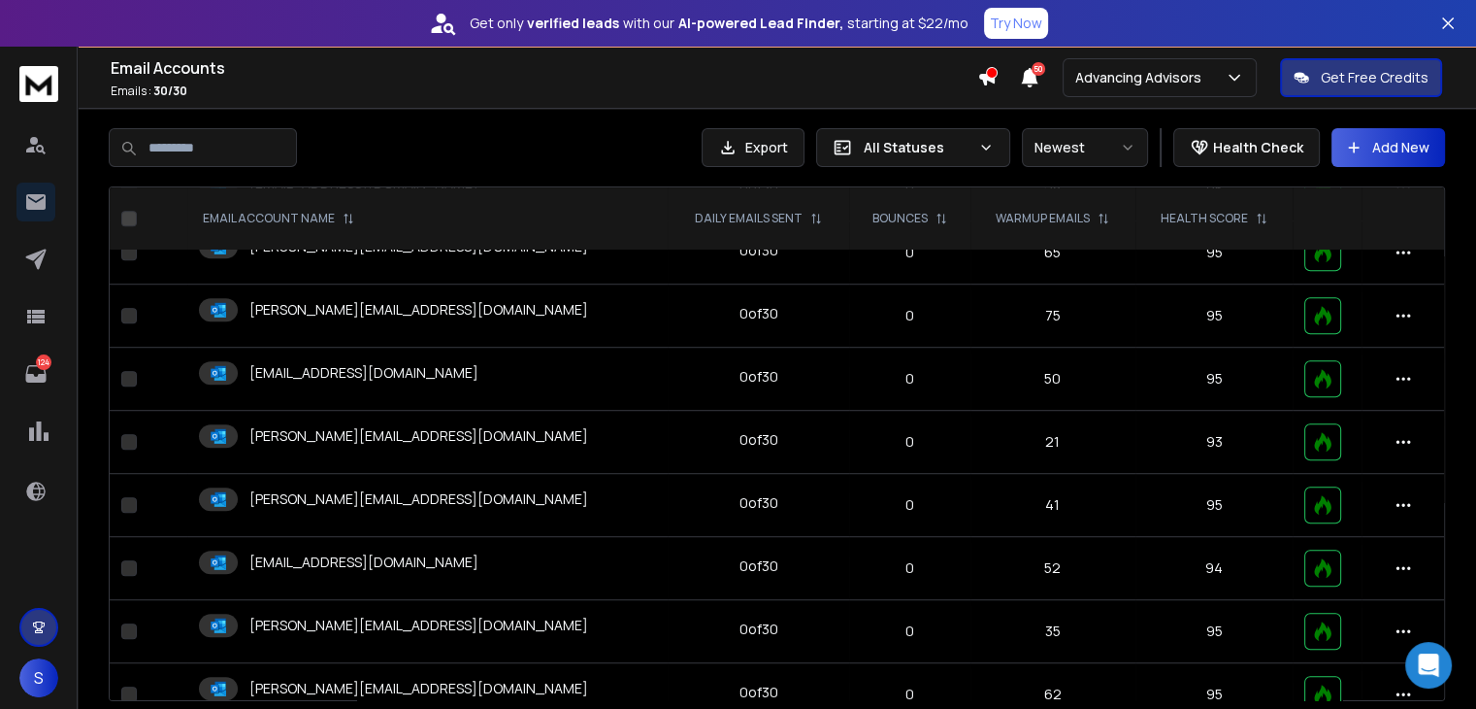
click at [439, 444] on td "[PERSON_NAME][EMAIL_ADDRESS][DOMAIN_NAME]" at bounding box center [427, 442] width 481 height 63
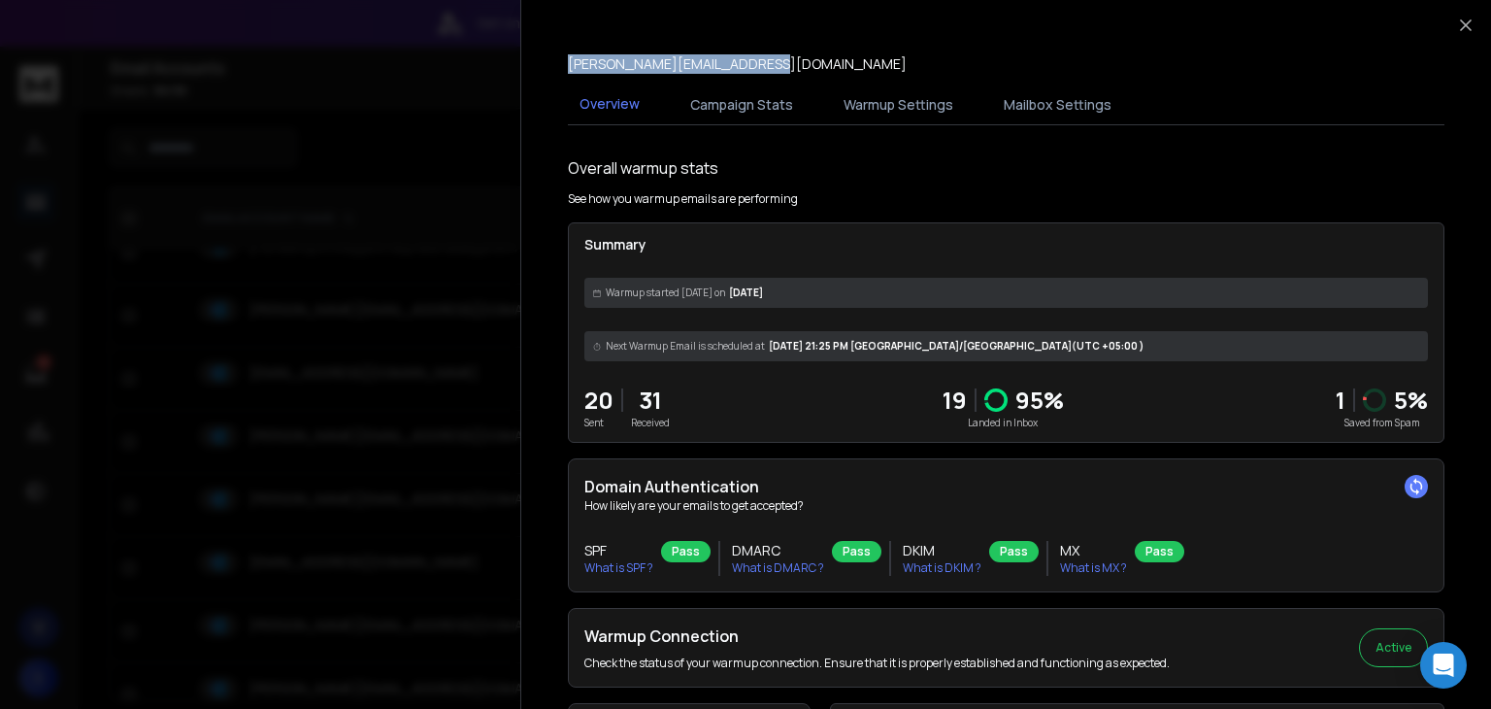
copy p "[PERSON_NAME][EMAIL_ADDRESS][DOMAIN_NAME]"
drag, startPoint x: 761, startPoint y: 68, endPoint x: 543, endPoint y: 63, distance: 218.5
click at [543, 63] on div "Multi Select Table Sheet [PERSON_NAME][EMAIL_ADDRESS][DOMAIN_NAME] Overview Cam…" at bounding box center [1005, 354] width 971 height 709
click at [429, 157] on div at bounding box center [745, 354] width 1491 height 709
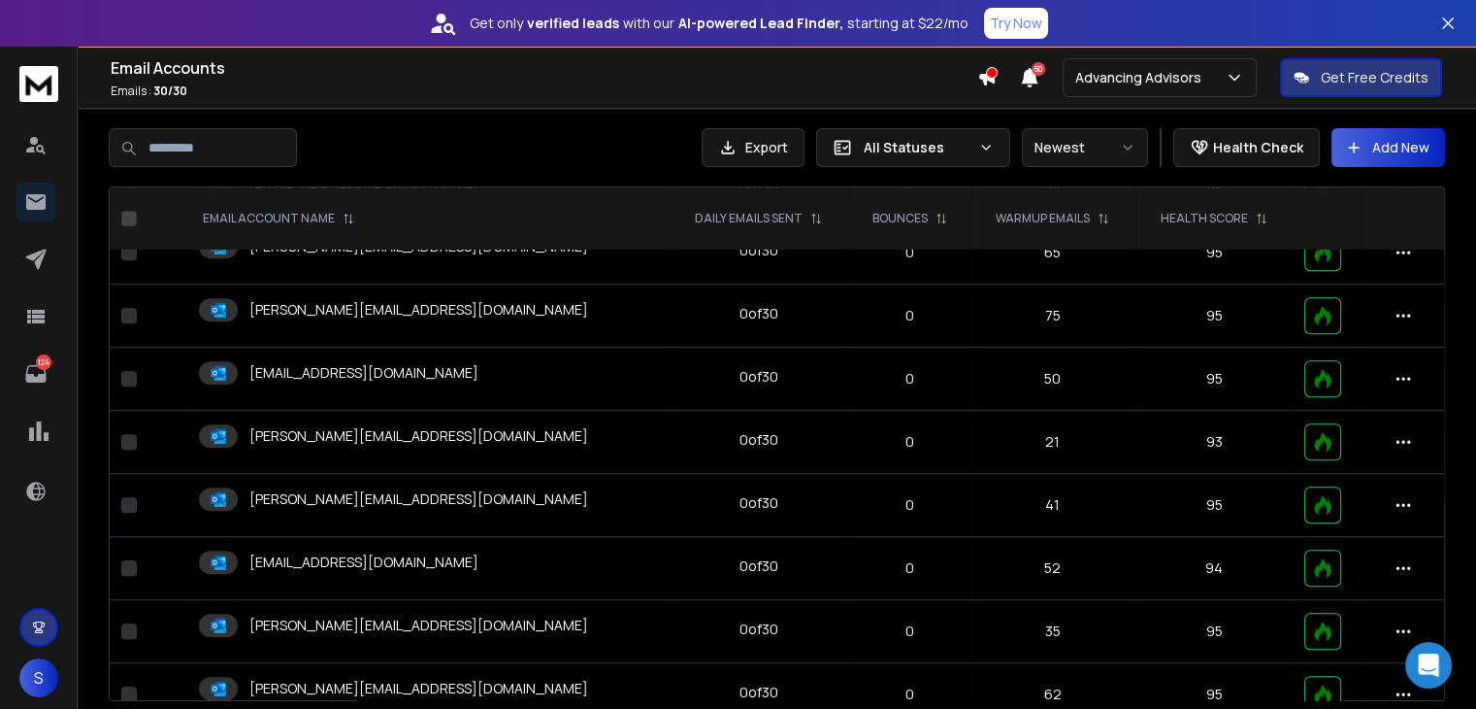
click at [1405, 141] on button "Add New" at bounding box center [1389, 147] width 114 height 39
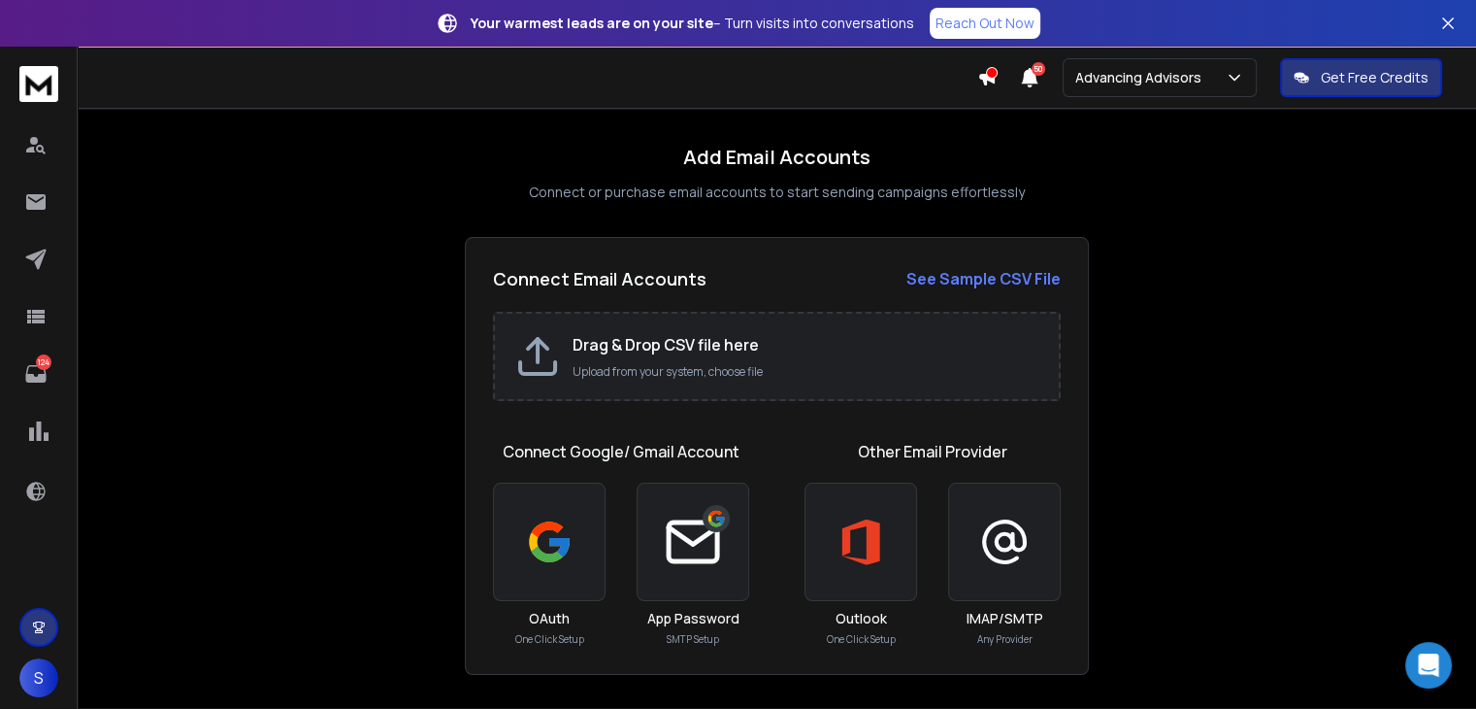
click at [803, 557] on div "Connect Google/ Gmail Account OAuth One Click Setup App Password SMTP Setup Oth…" at bounding box center [777, 543] width 568 height 207
click at [823, 555] on div at bounding box center [861, 541] width 113 height 118
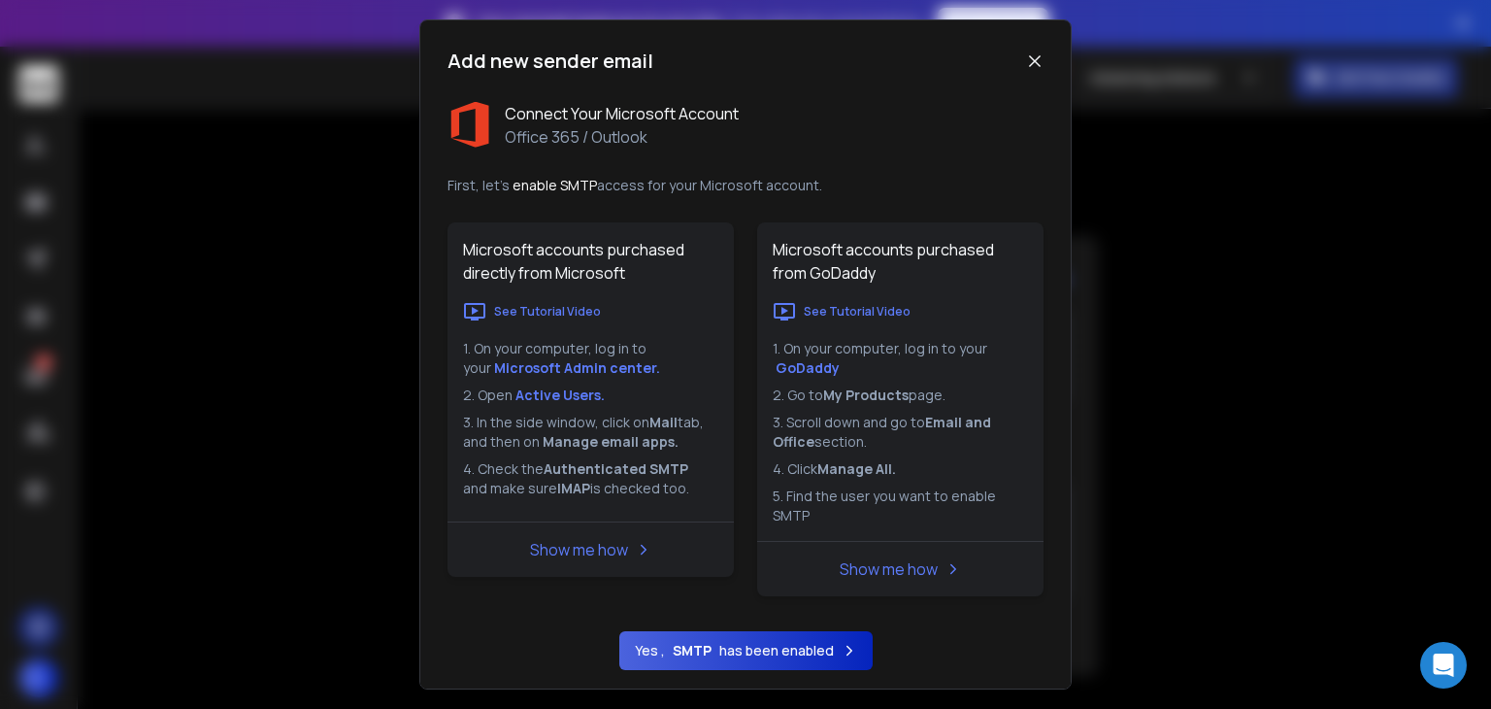
click at [842, 645] on button "Yes , SMTP has been enabled" at bounding box center [745, 650] width 253 height 39
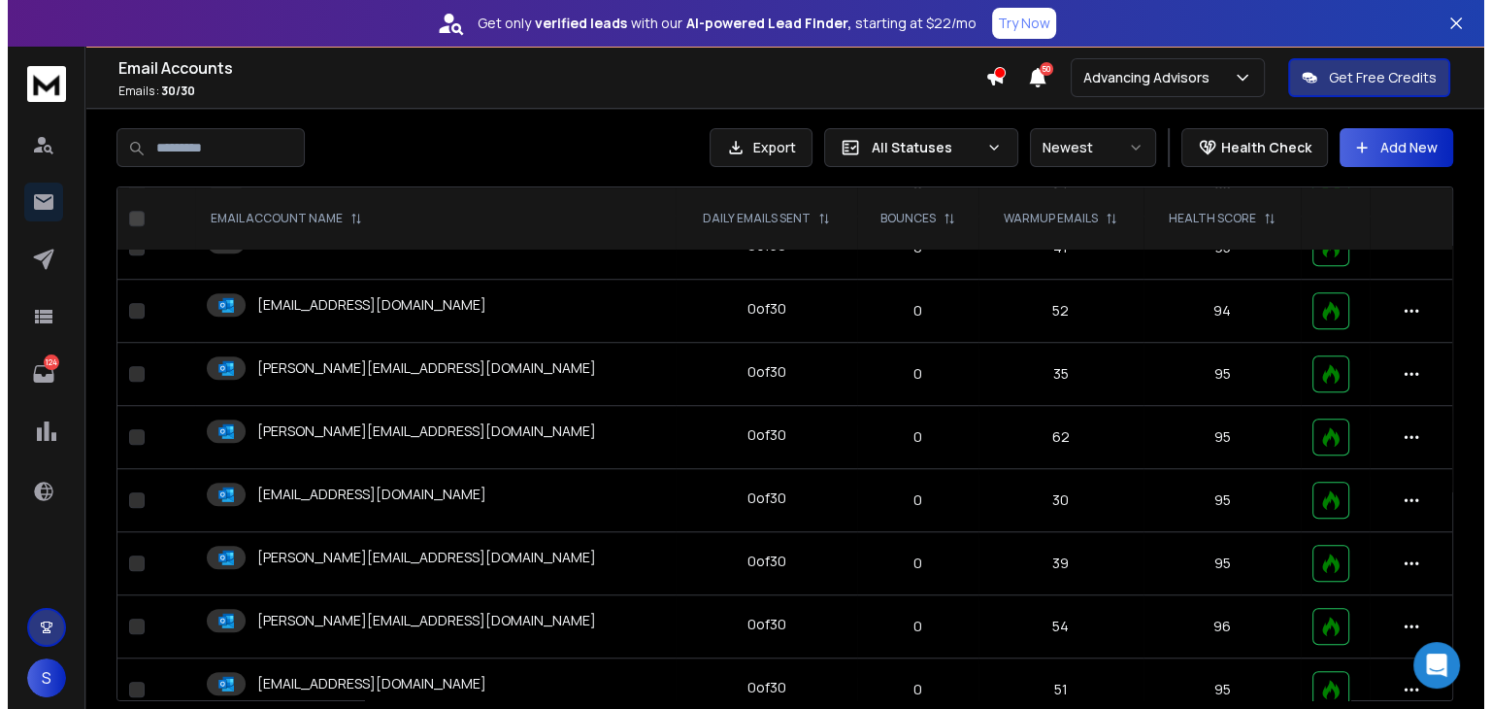
scroll to position [1452, 0]
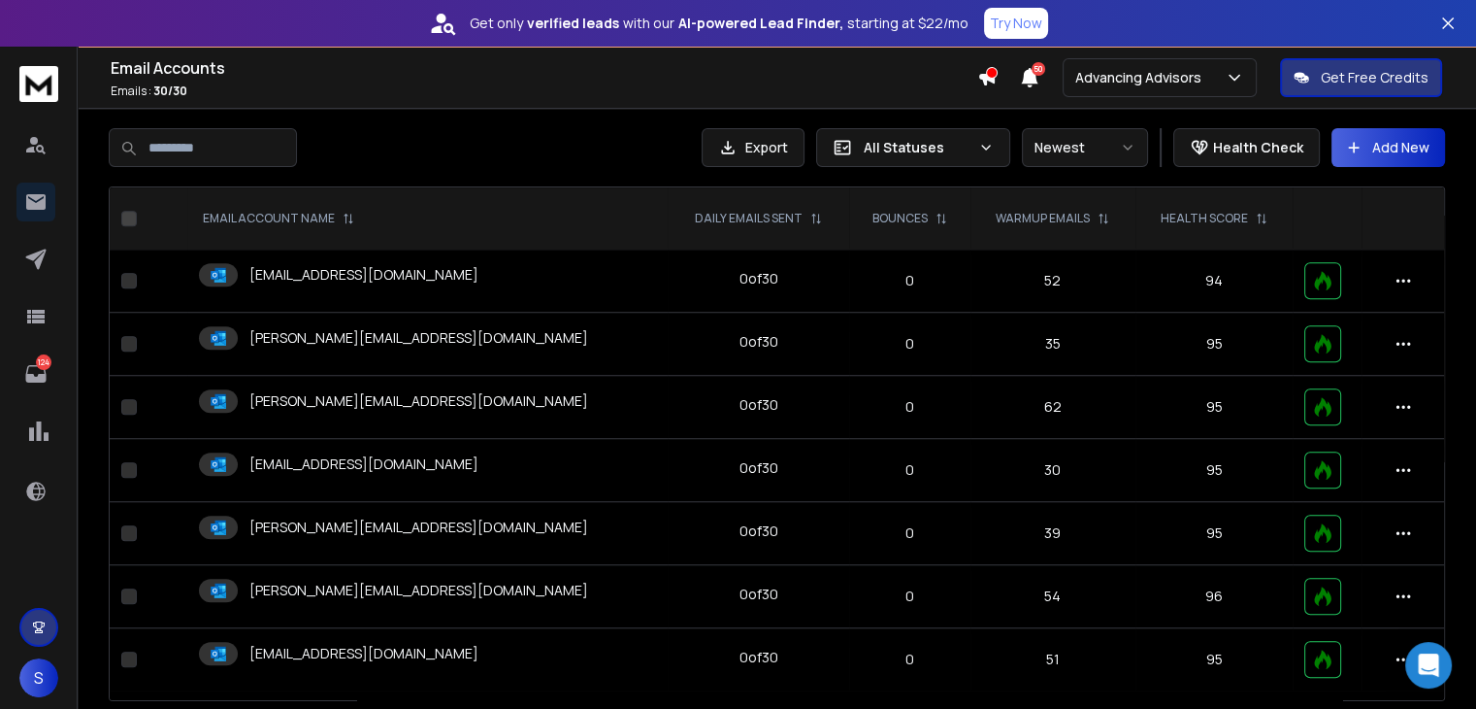
click at [635, 552] on tr "chris@helloadvancingadvisors.com 0 of 30 0 39 95" at bounding box center [777, 533] width 1335 height 63
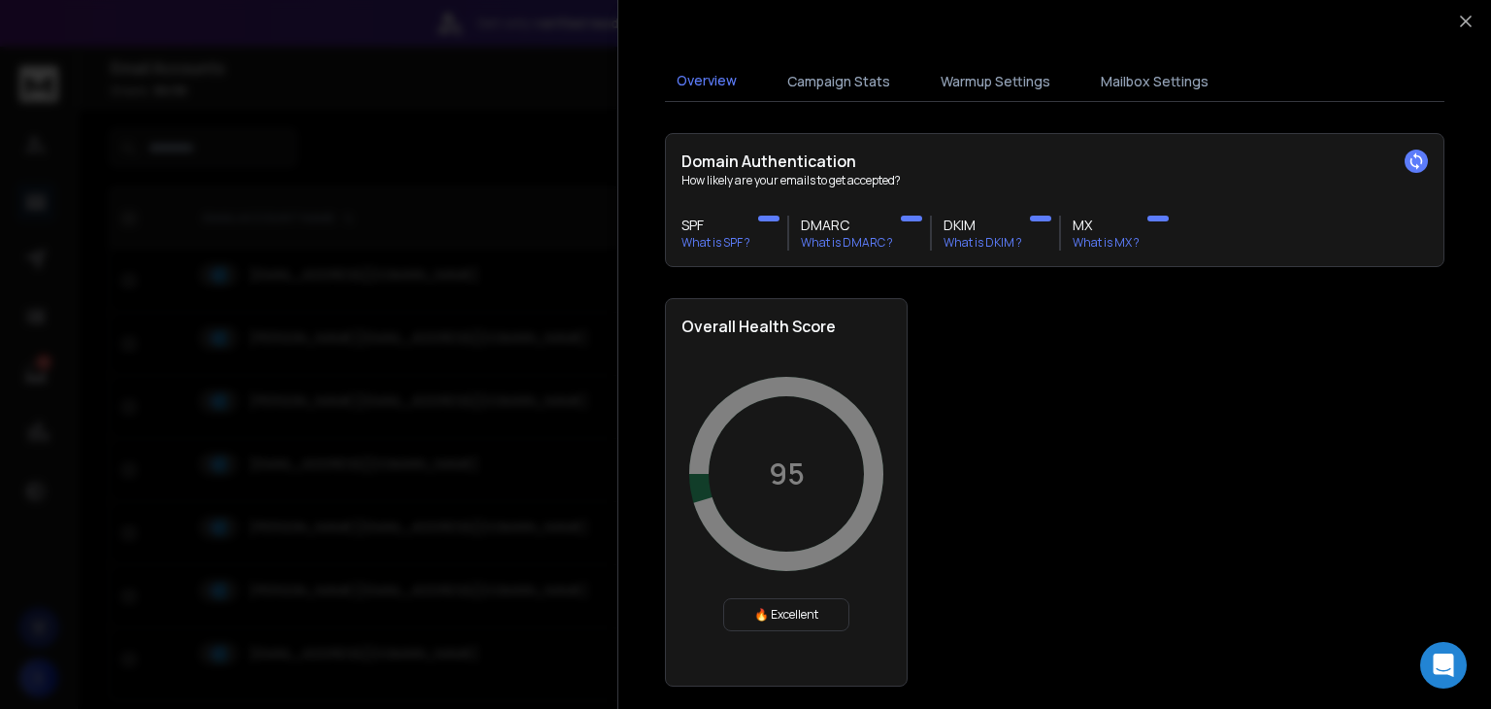
scroll to position [0, 0]
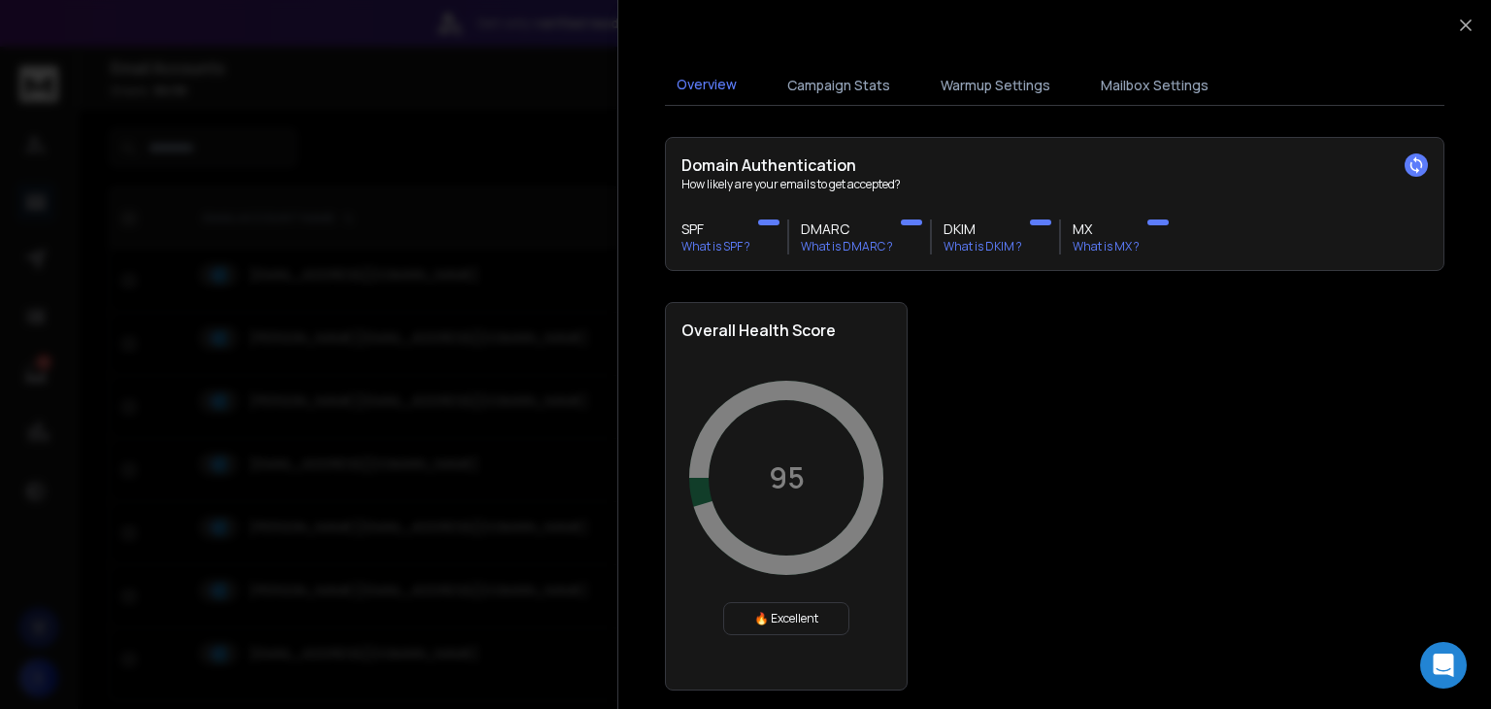
click at [905, 72] on div "Overview Campaign Stats Warmup Settings Mailbox Settings" at bounding box center [1054, 85] width 779 height 39
click at [871, 69] on button "Campaign Stats" at bounding box center [839, 85] width 126 height 43
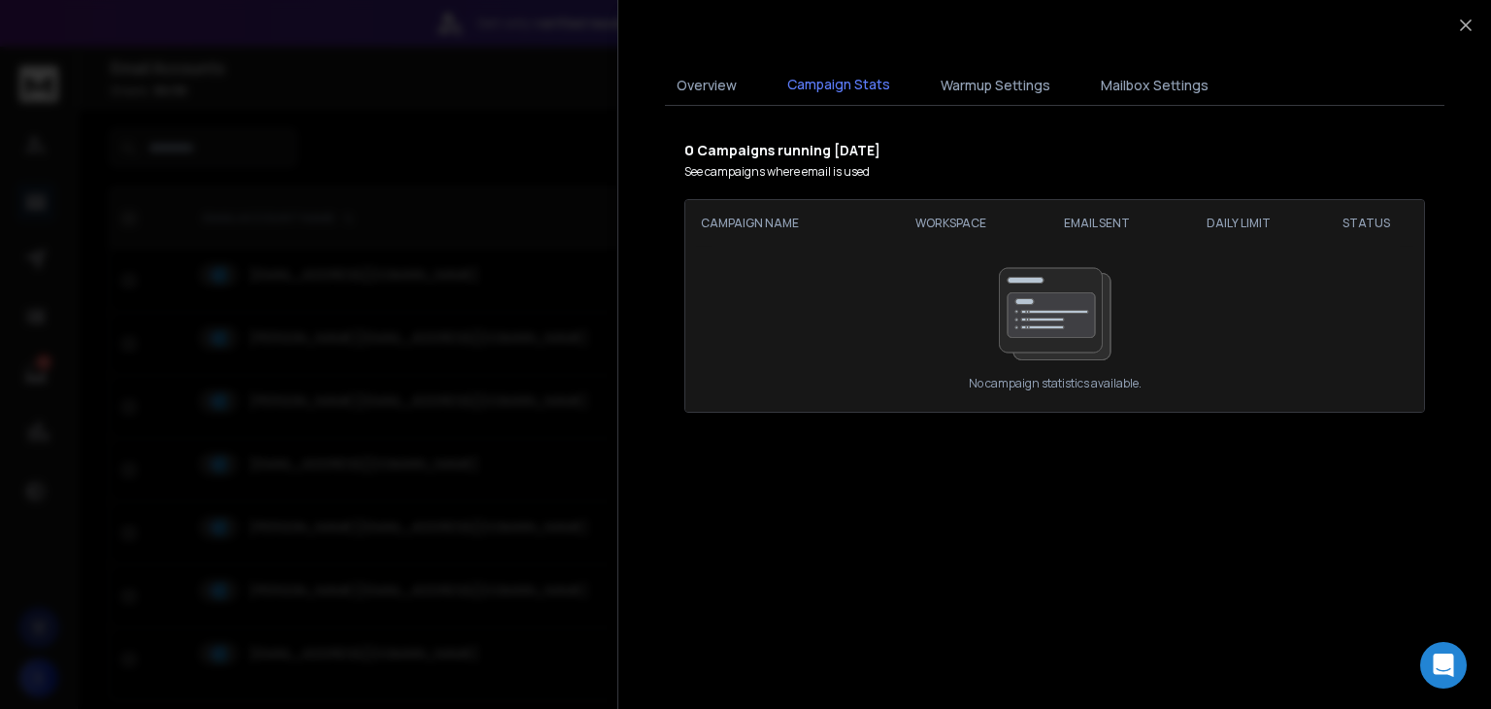
click at [691, 75] on button "Overview" at bounding box center [706, 85] width 83 height 43
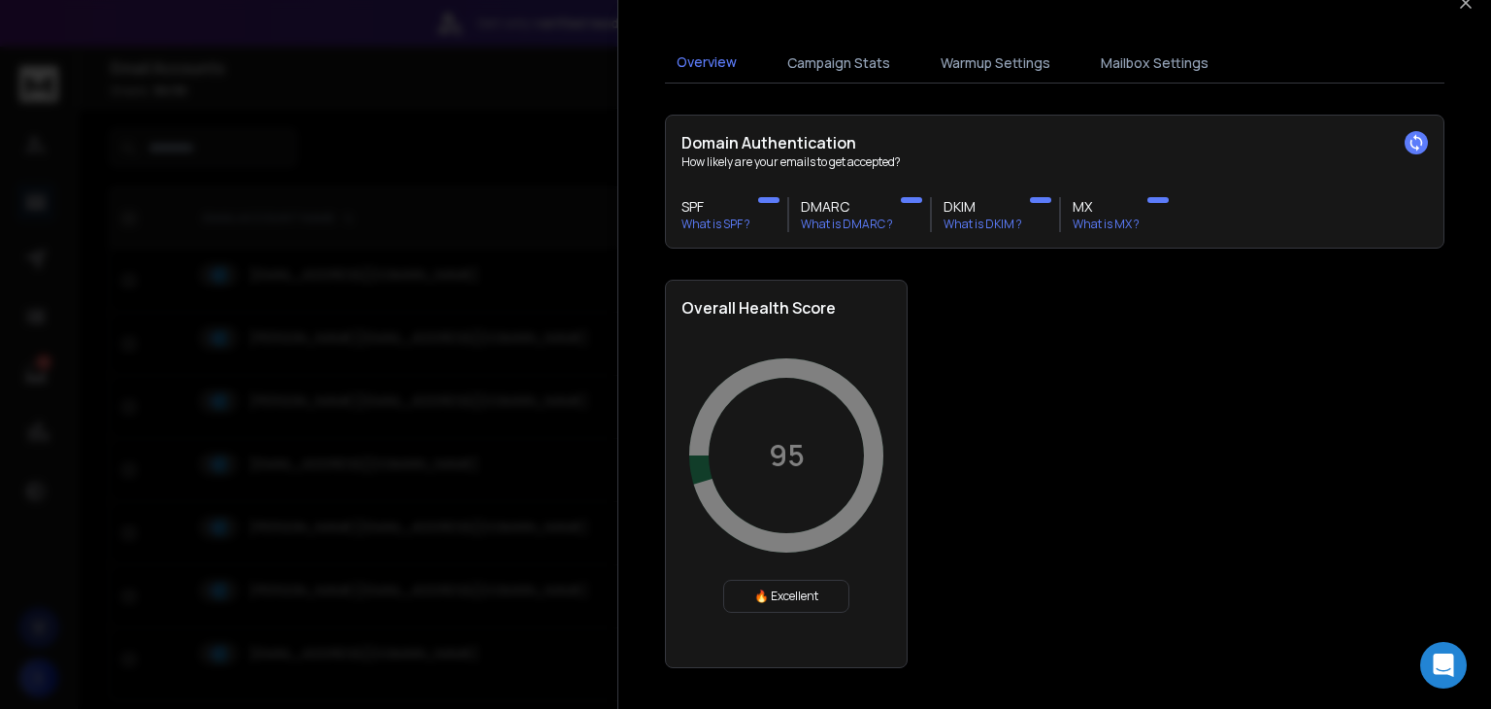
scroll to position [35, 0]
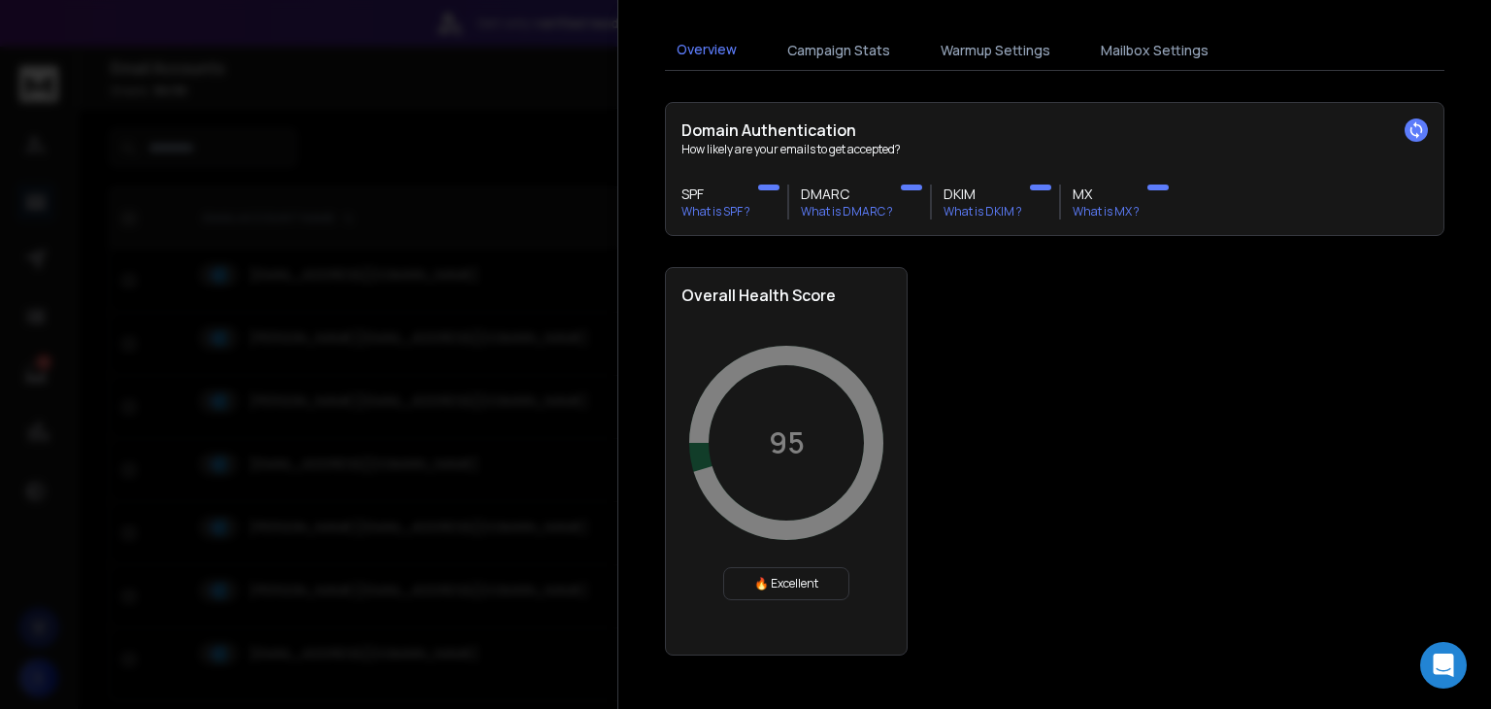
click at [388, 491] on div at bounding box center [745, 354] width 1491 height 709
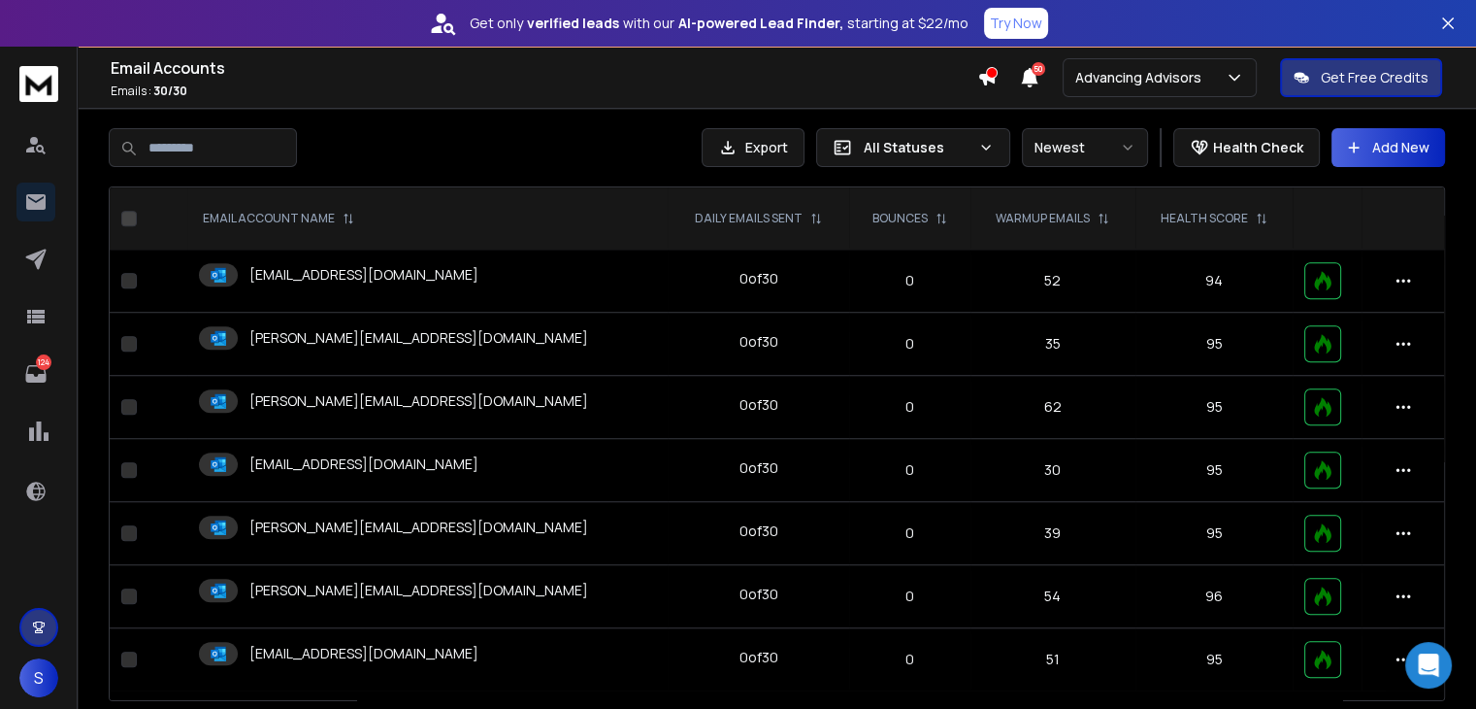
click at [486, 333] on div "[PERSON_NAME][EMAIL_ADDRESS][DOMAIN_NAME]" at bounding box center [427, 337] width 457 height 23
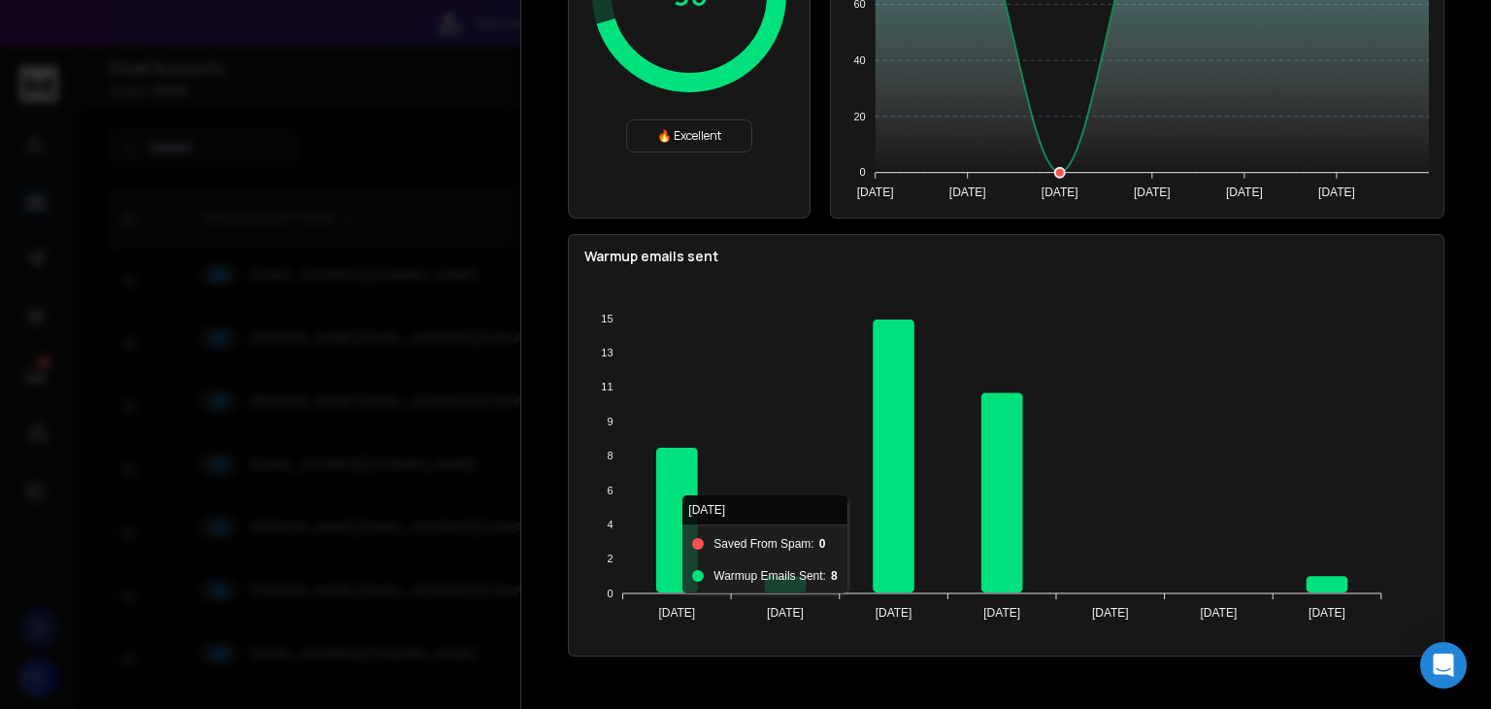
click at [213, 500] on div at bounding box center [745, 354] width 1491 height 709
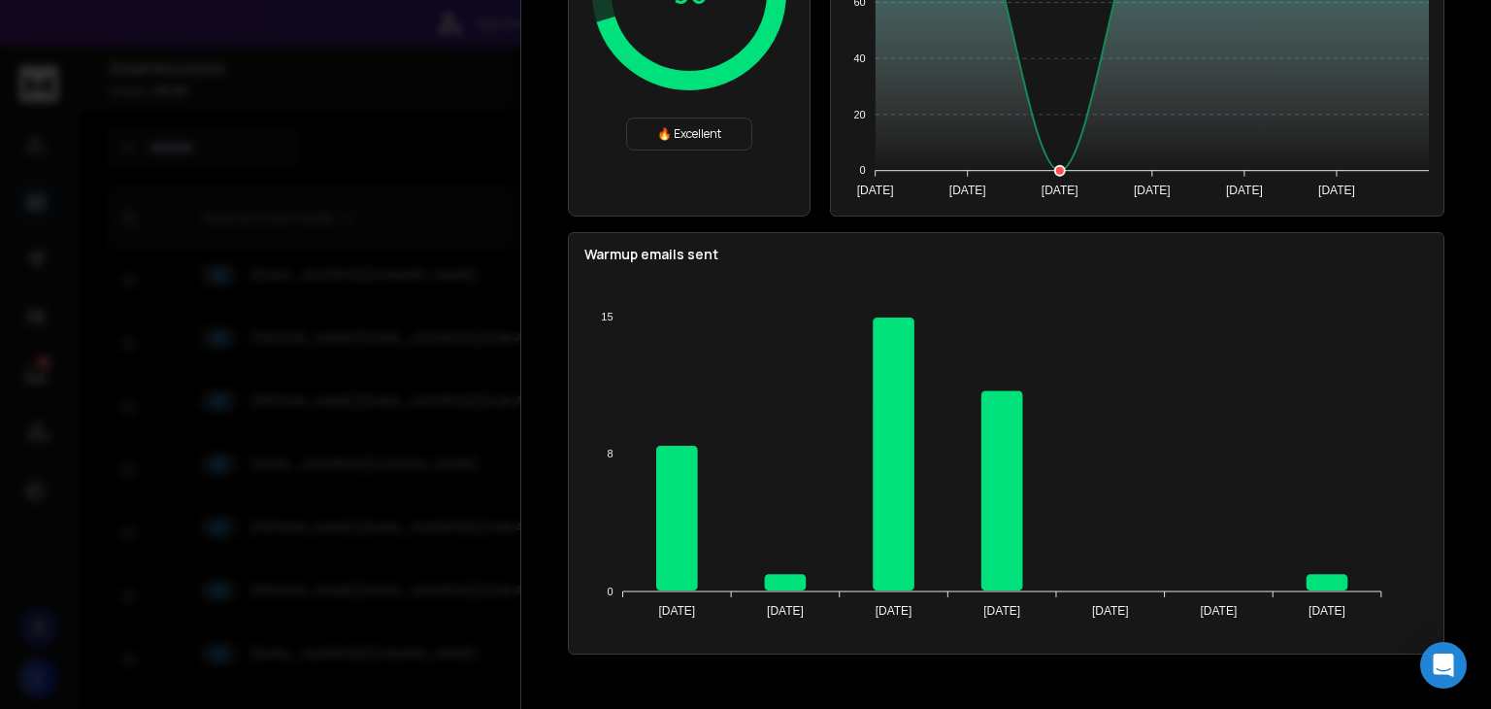
scroll to position [830, 0]
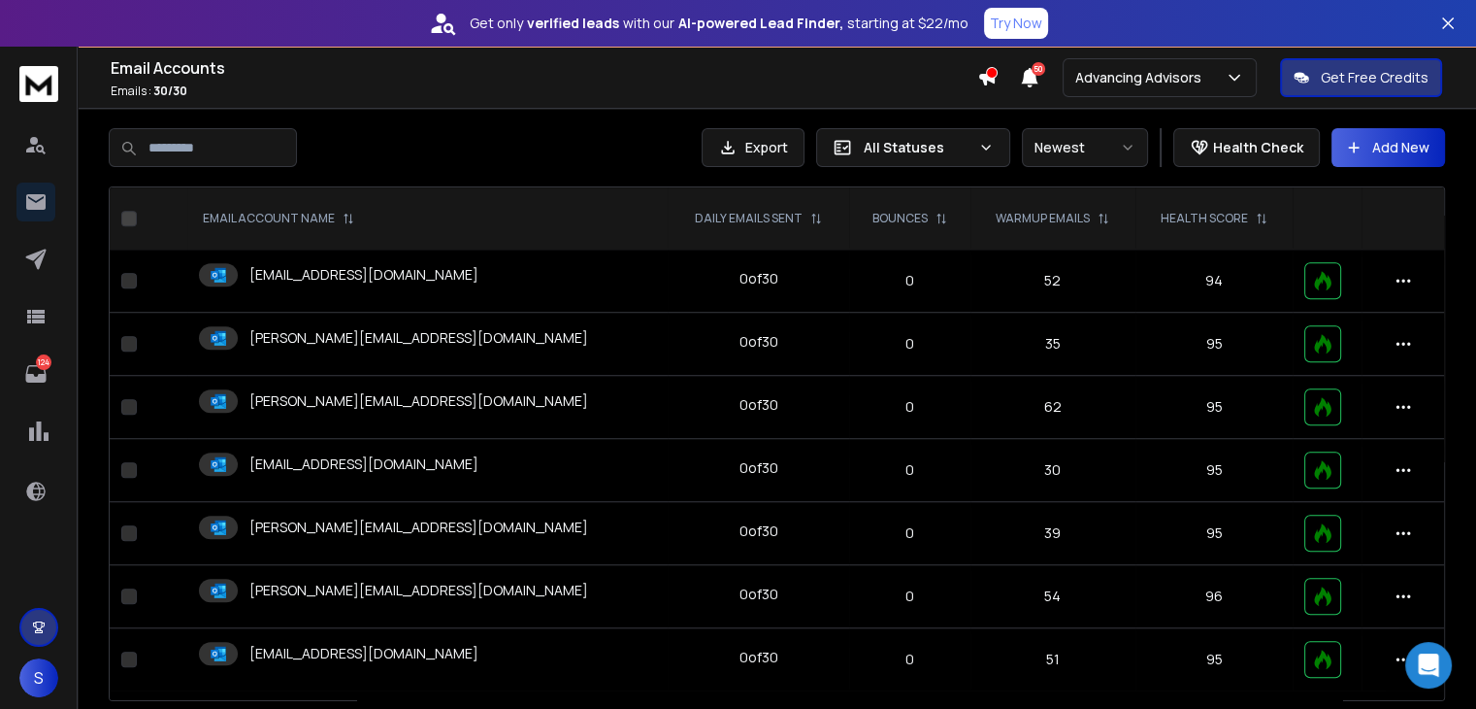
click at [454, 457] on div "[EMAIL_ADDRESS][DOMAIN_NAME]" at bounding box center [427, 463] width 457 height 23
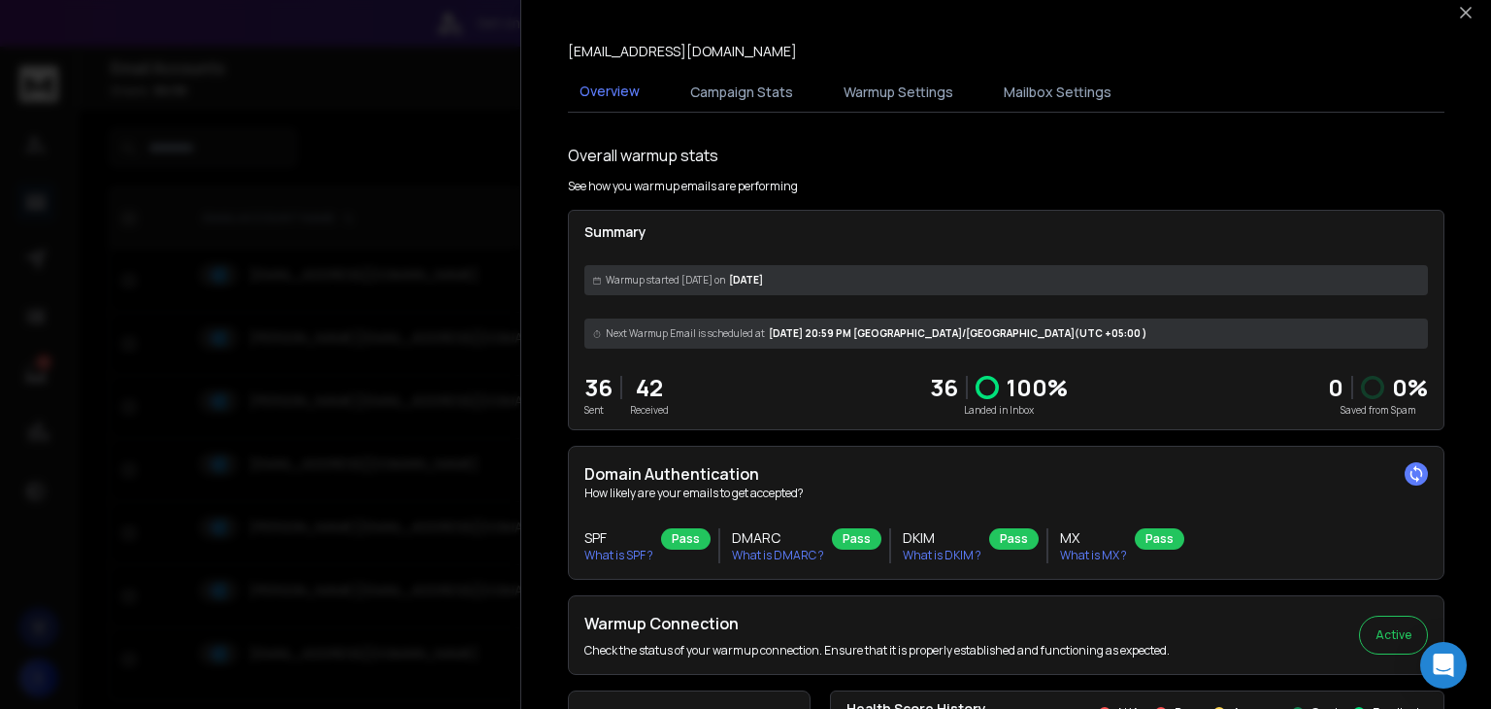
scroll to position [0, 0]
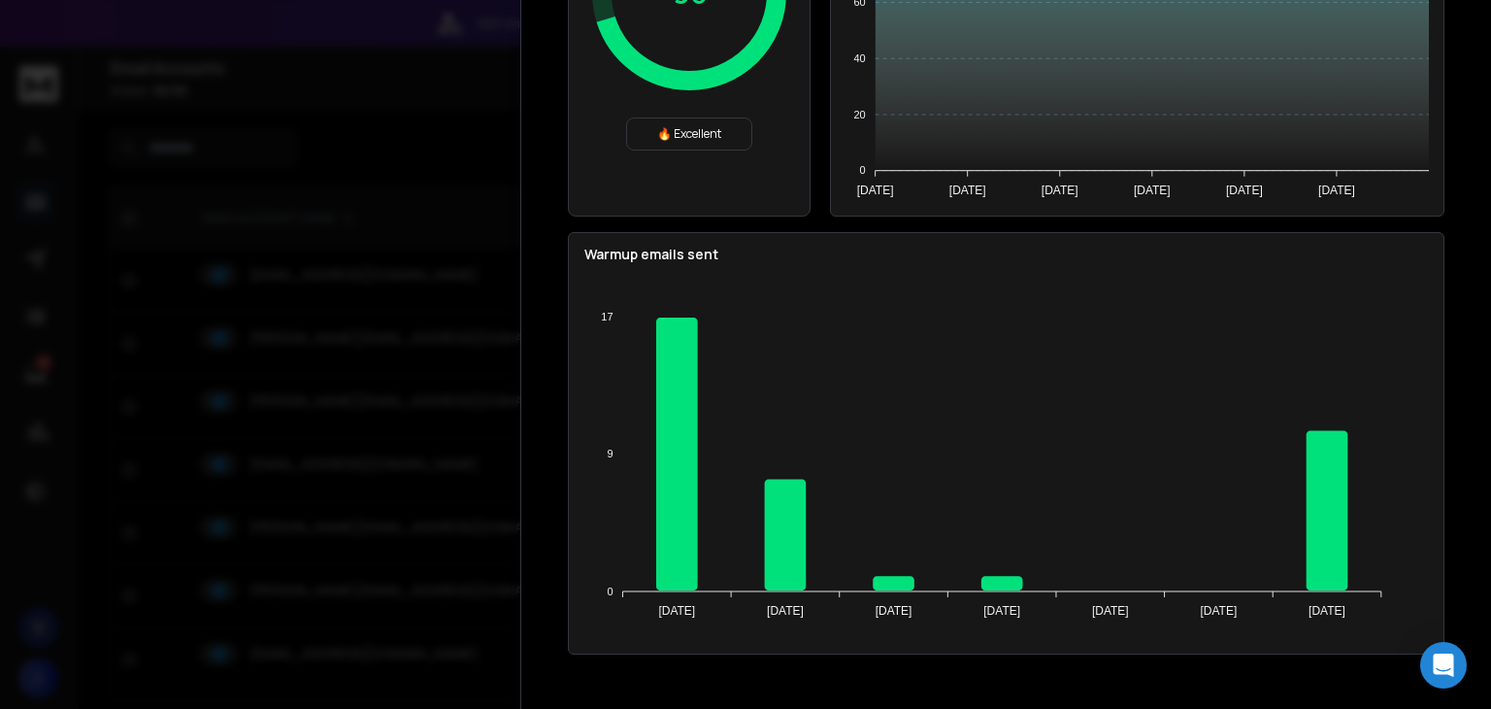
click at [207, 394] on div at bounding box center [745, 354] width 1491 height 709
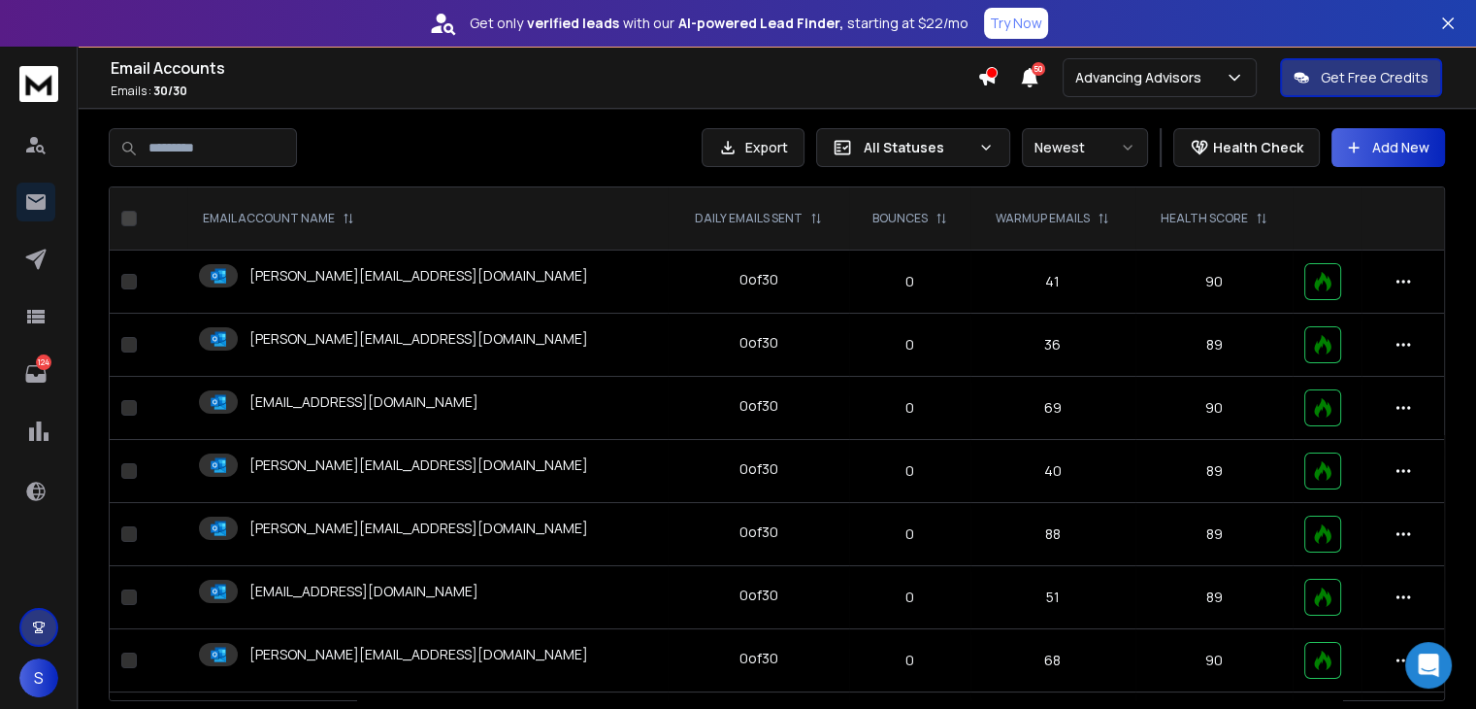
click at [679, 320] on td "0 of 30" at bounding box center [758, 339] width 181 height 50
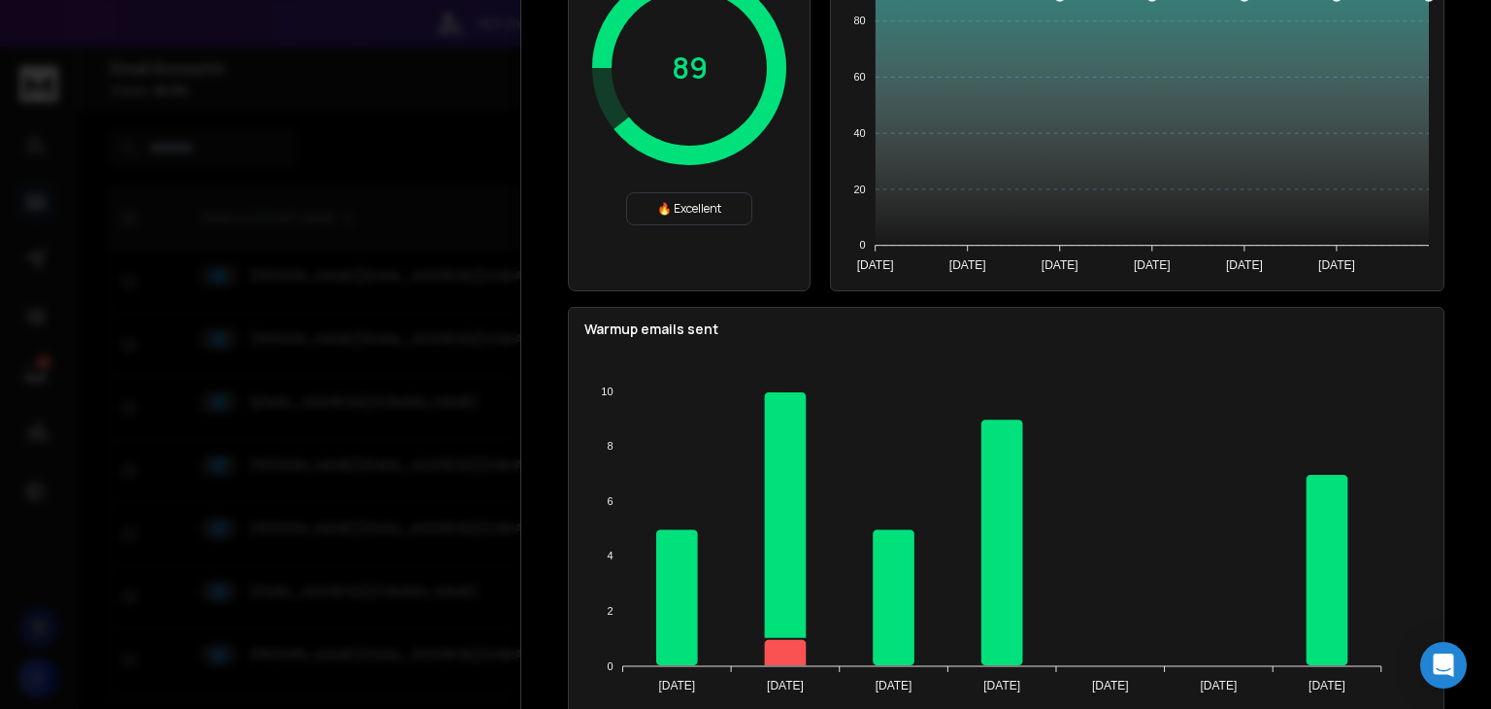
click at [360, 459] on div at bounding box center [745, 354] width 1491 height 709
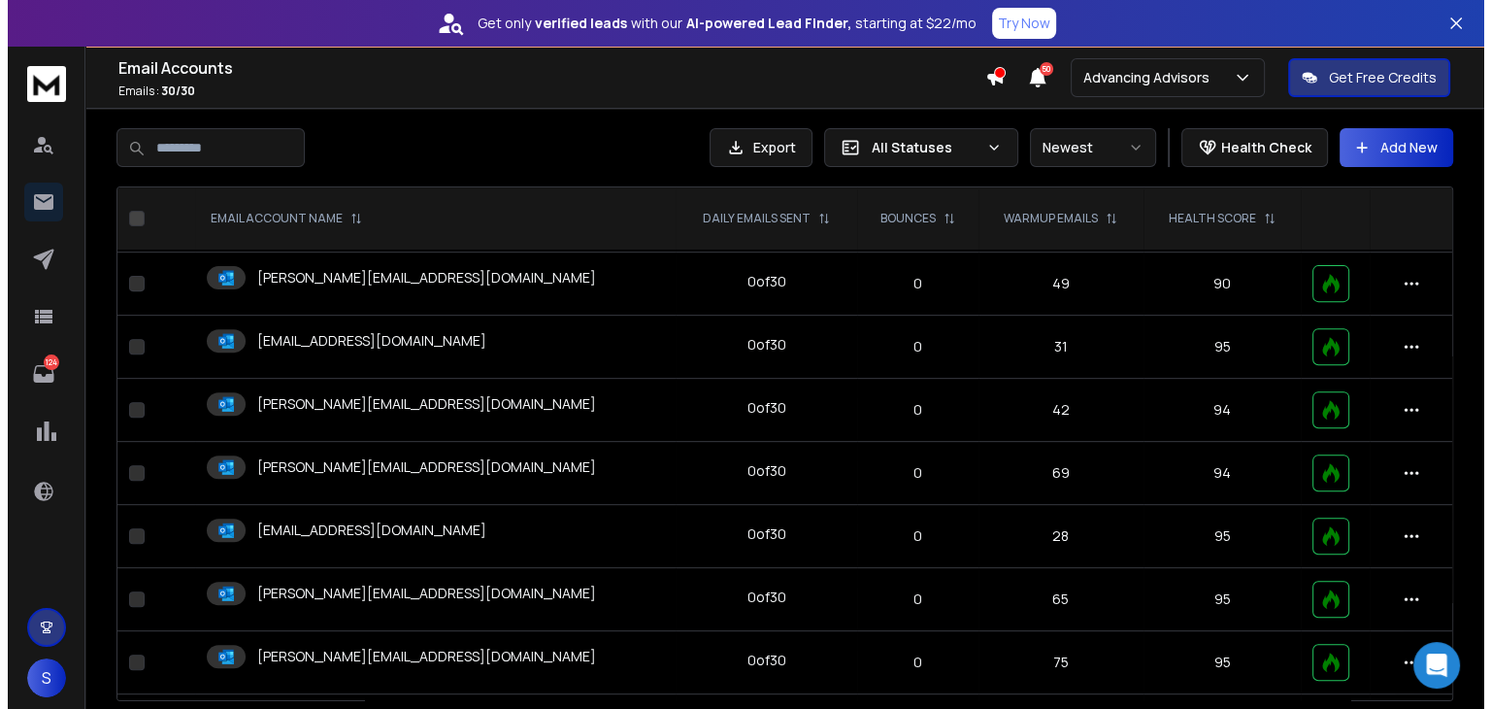
scroll to position [777, 0]
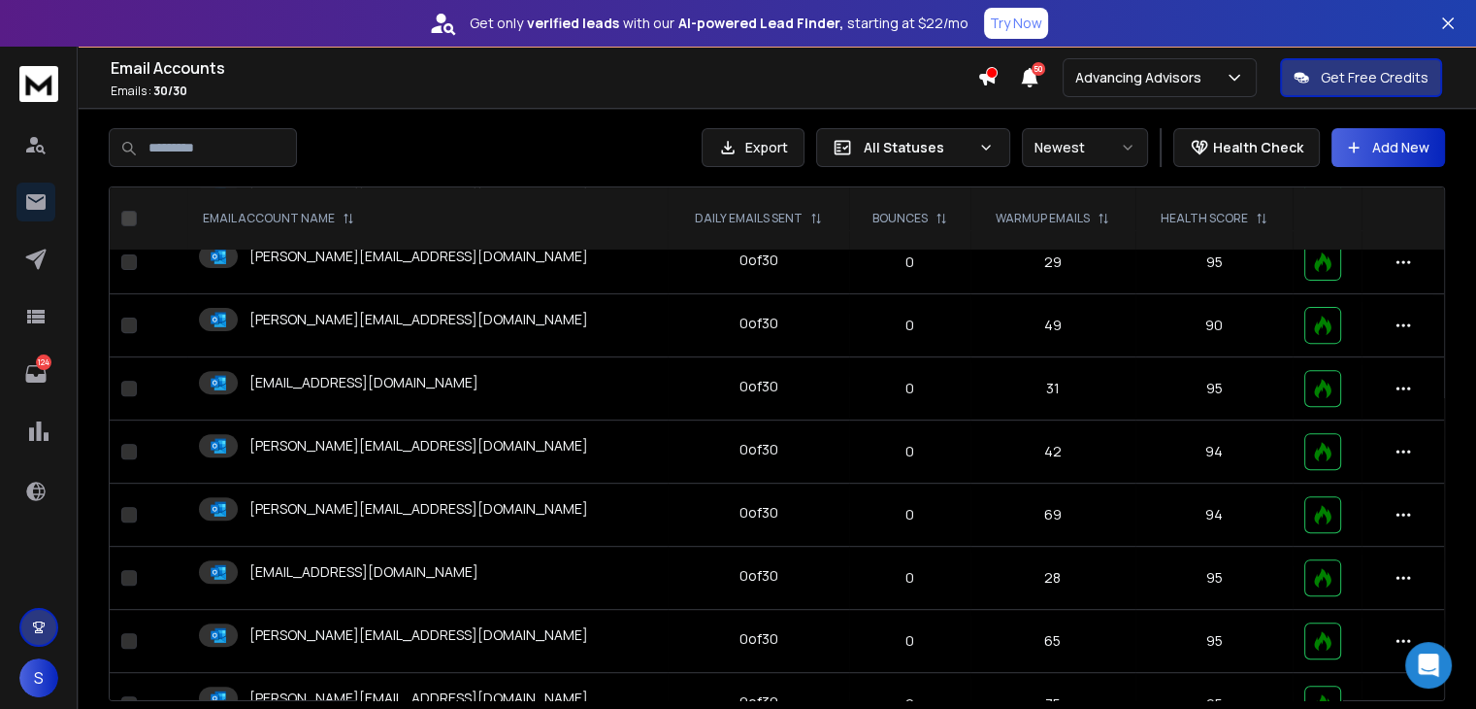
click at [668, 379] on td "0 of 30" at bounding box center [758, 382] width 181 height 50
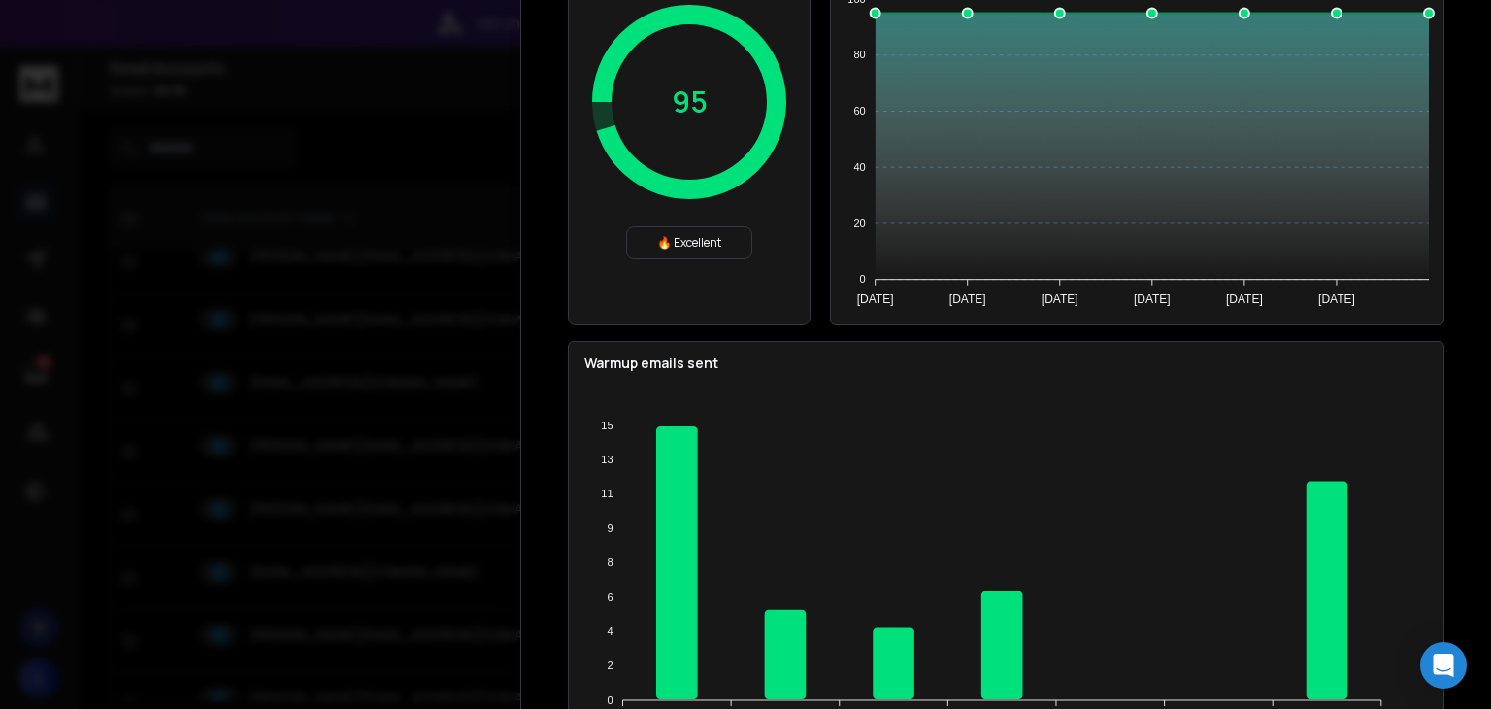
click at [137, 477] on div at bounding box center [745, 354] width 1491 height 709
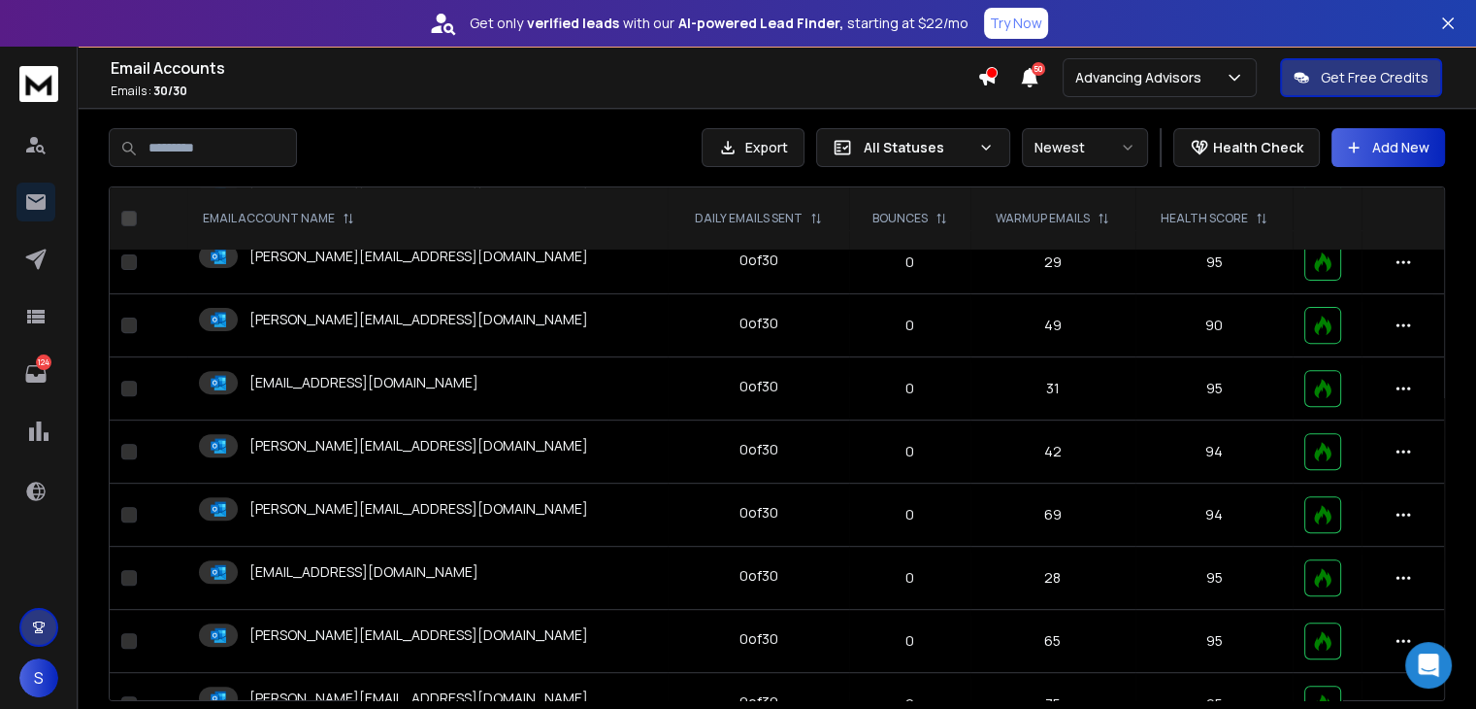
click at [736, 568] on td "0 of 30" at bounding box center [758, 572] width 181 height 50
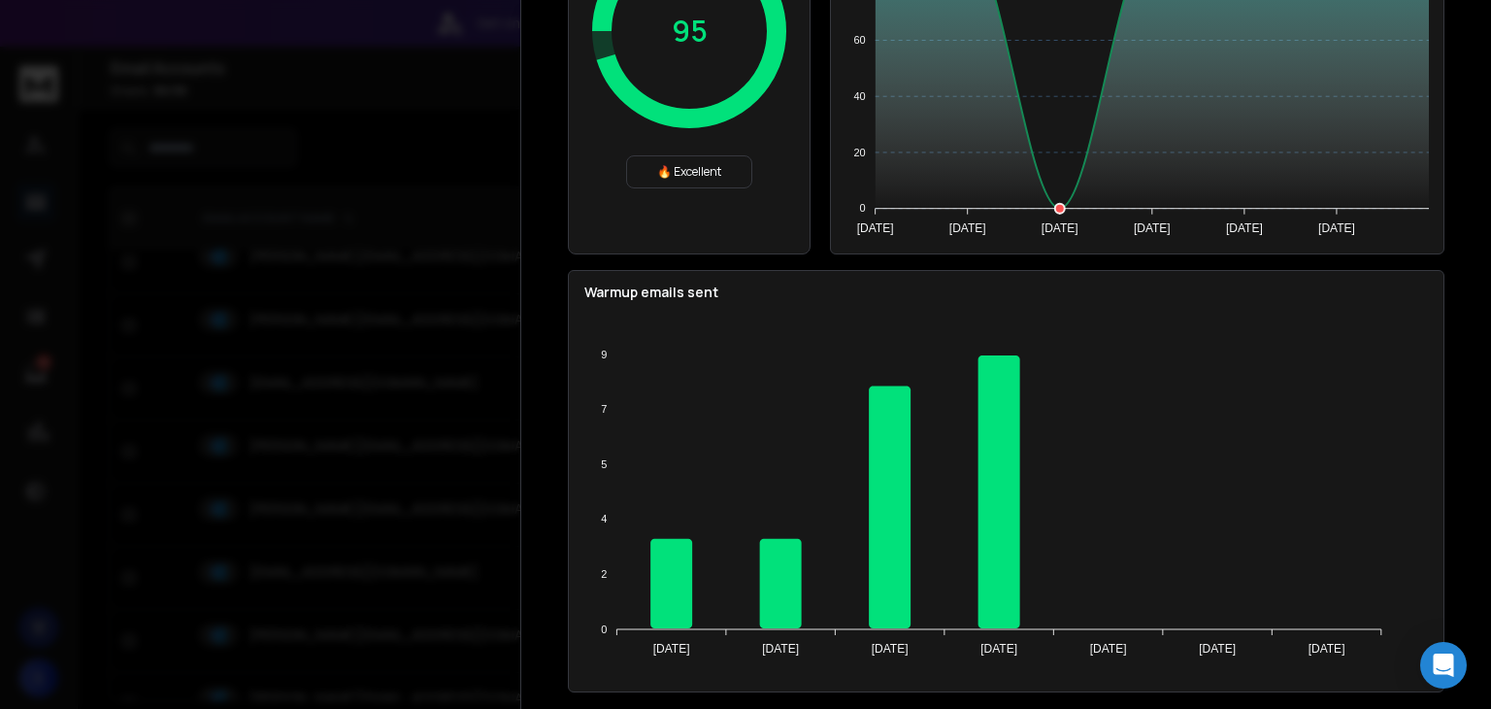
scroll to position [883, 0]
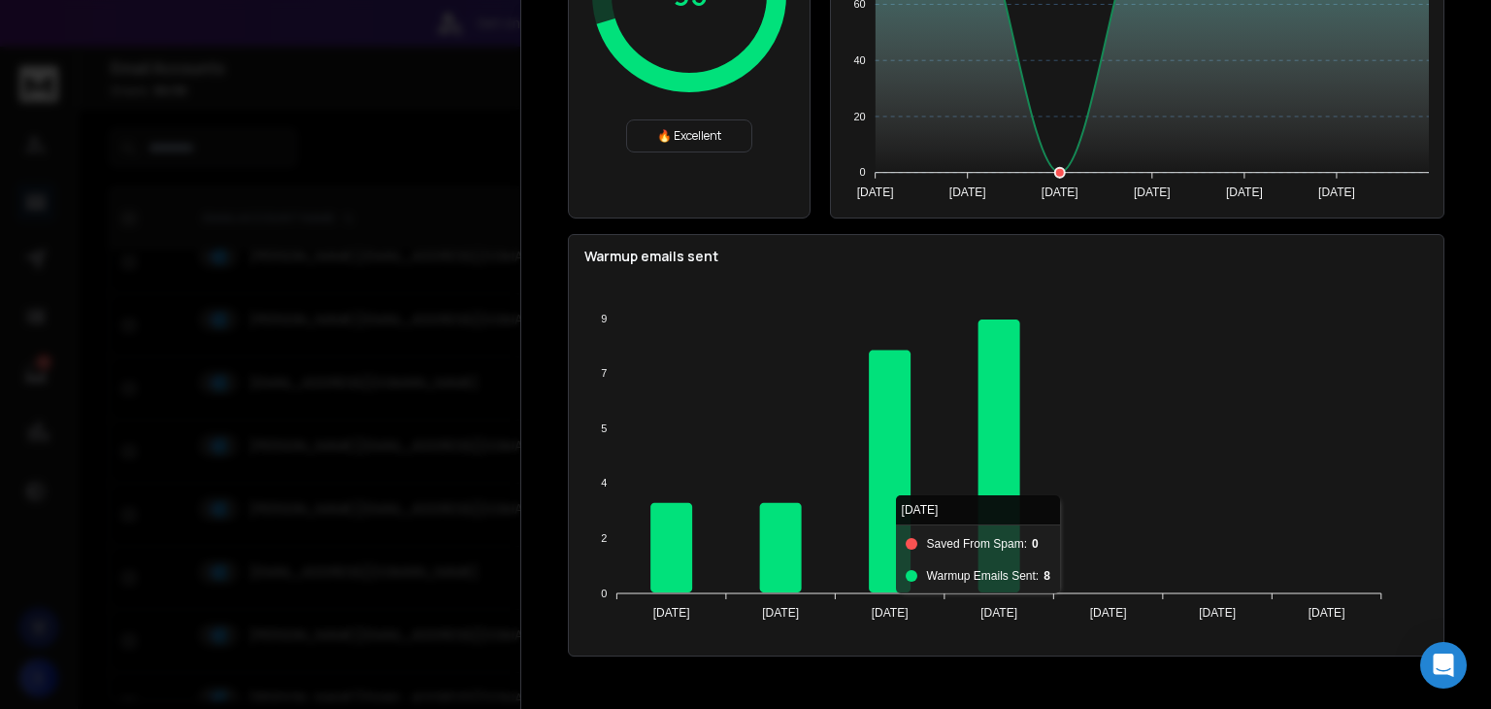
click at [308, 357] on div at bounding box center [745, 354] width 1491 height 709
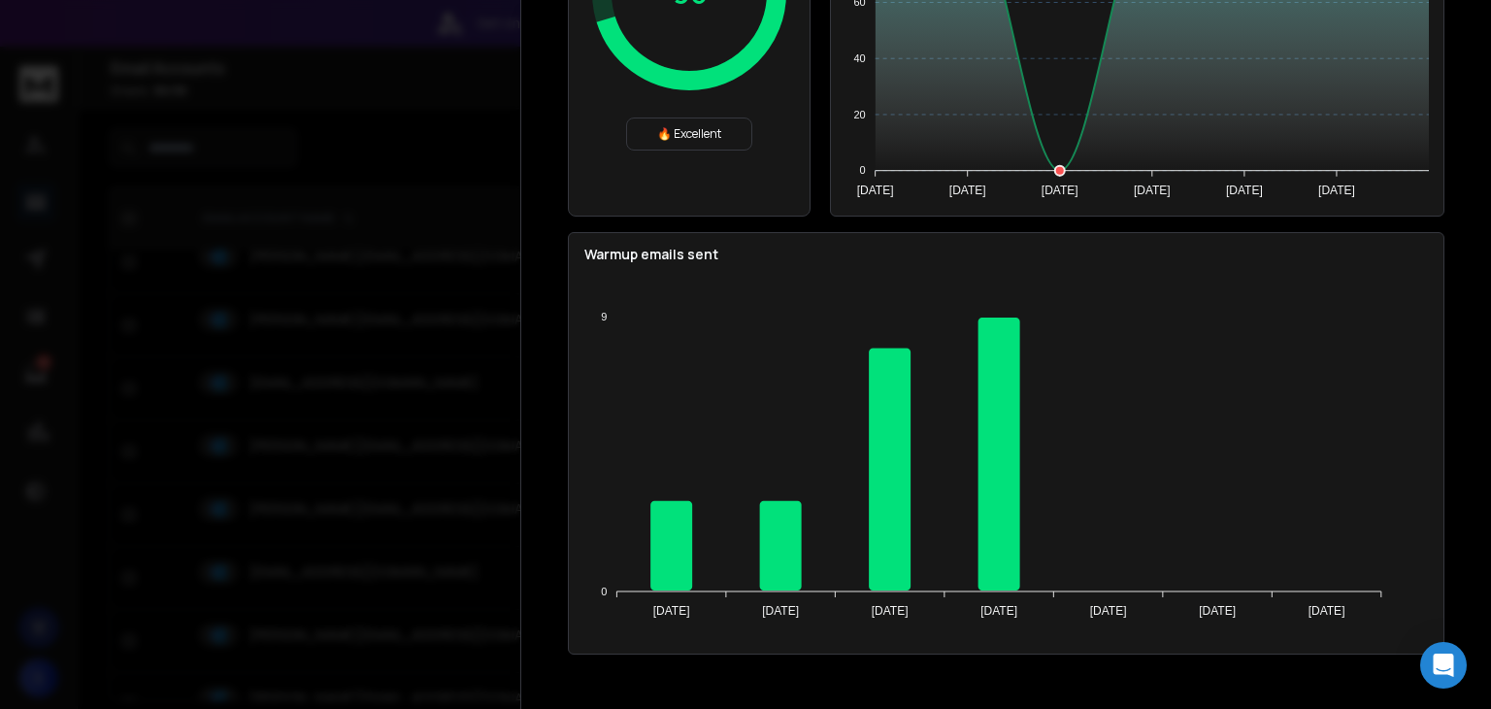
scroll to position [830, 0]
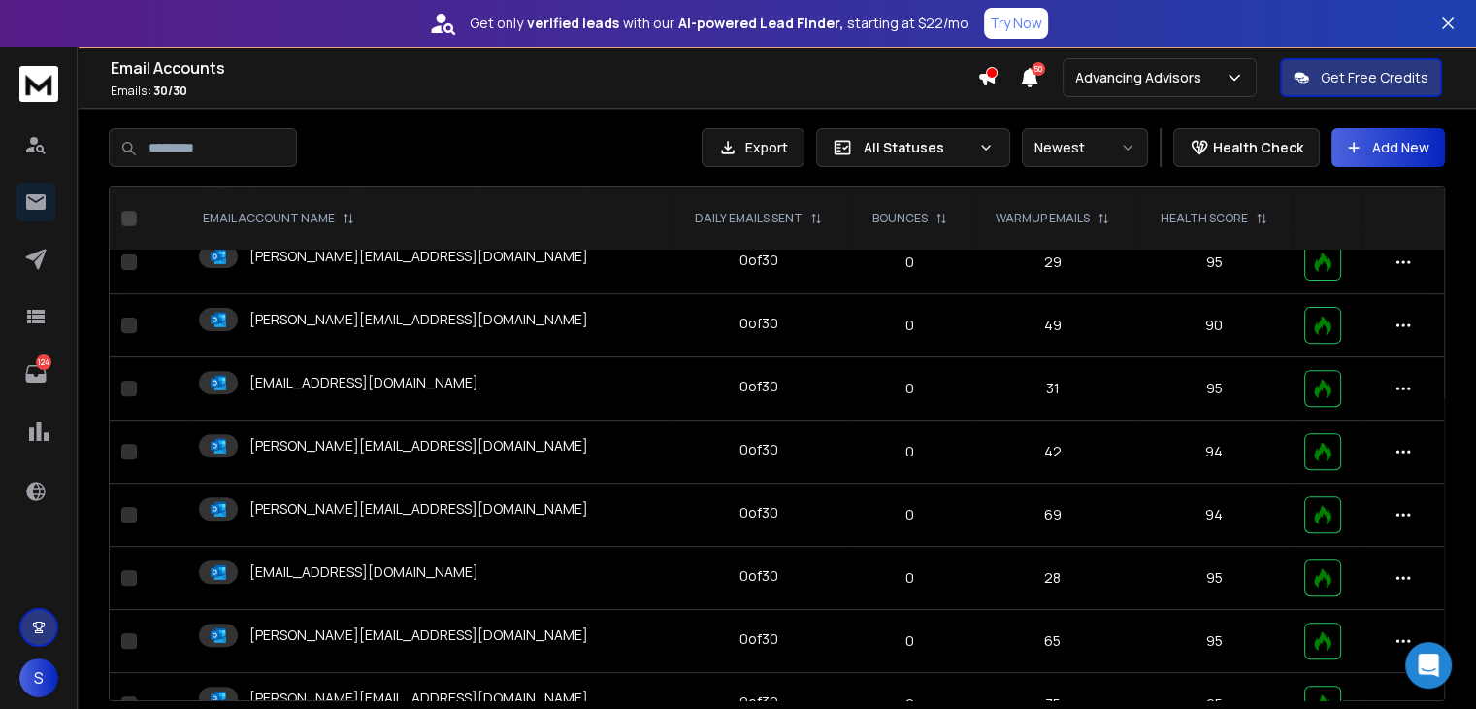
click at [722, 568] on td "0 of 30" at bounding box center [758, 572] width 181 height 50
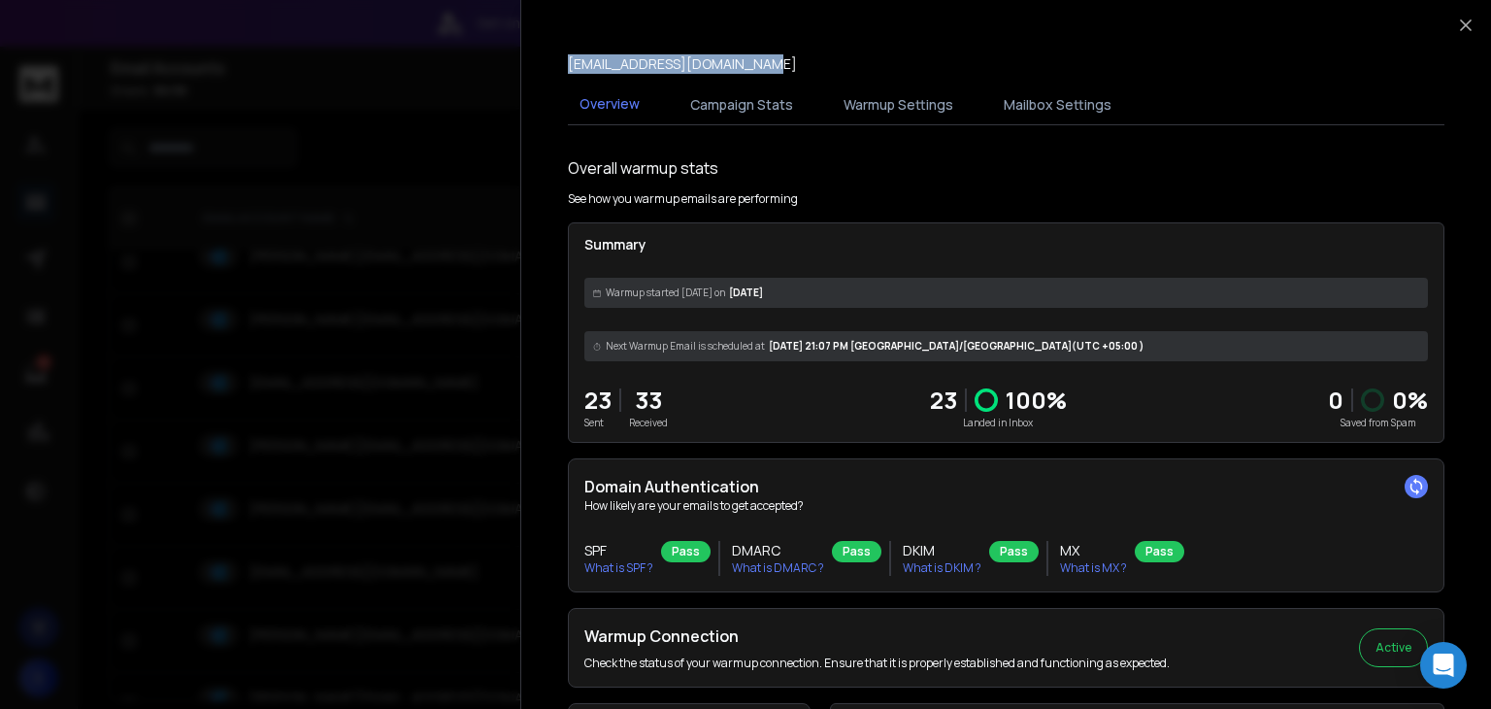
drag, startPoint x: 788, startPoint y: 64, endPoint x: 514, endPoint y: 57, distance: 273.8
click at [514, 57] on body "Get only verified leads with our AI-powered Lead Finder, starting at $22/mo Try…" at bounding box center [738, 354] width 1476 height 709
copy body "Multi Select Table Sheet cb@yoadvancingadvisors.com"
click at [431, 261] on div at bounding box center [745, 354] width 1491 height 709
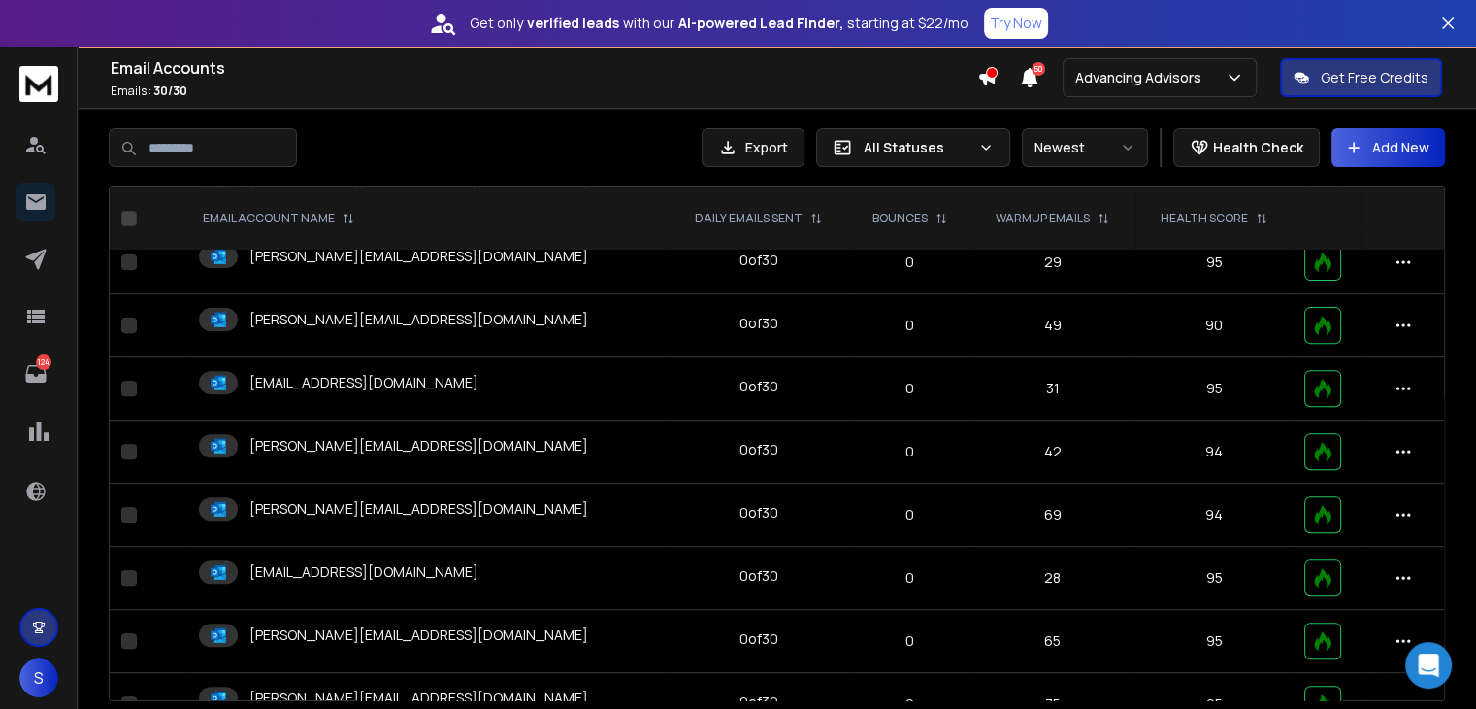
click at [1404, 131] on button "Add New" at bounding box center [1389, 147] width 114 height 39
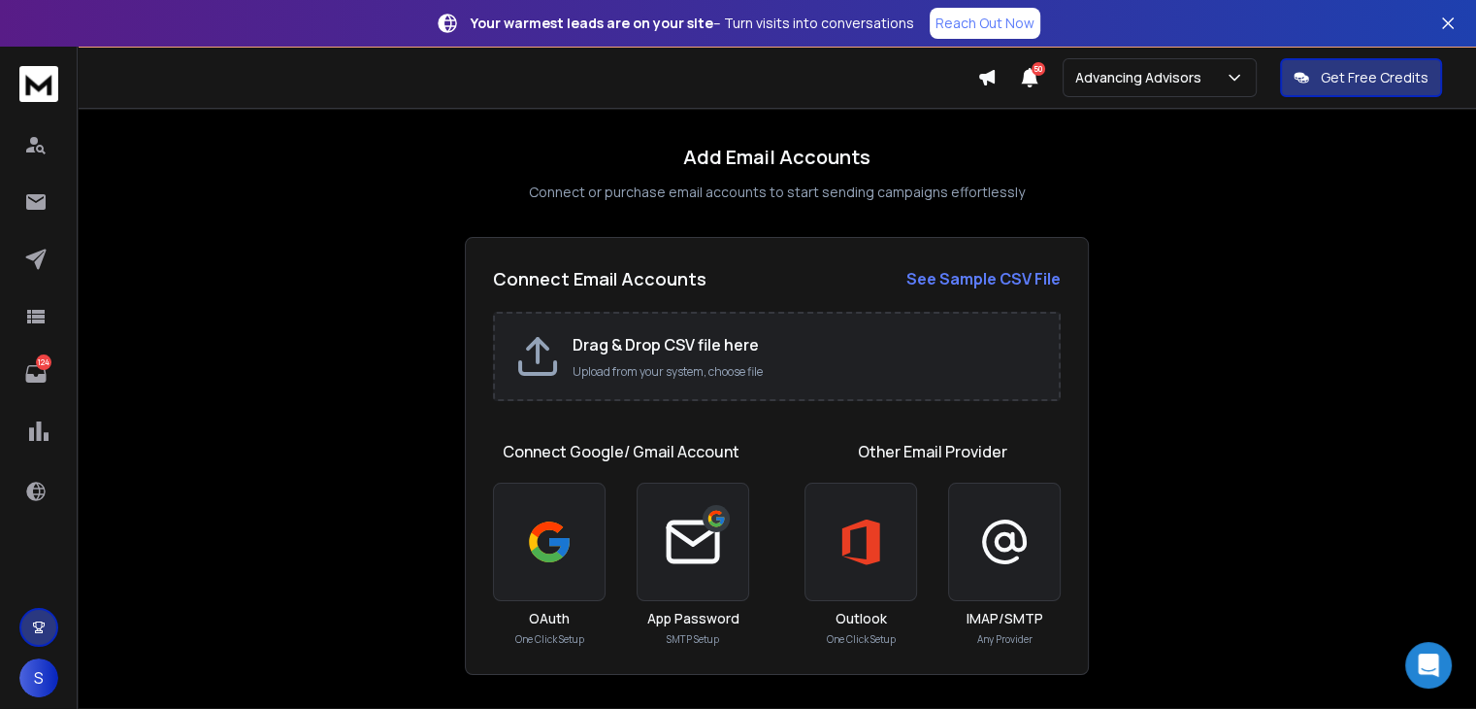
click at [841, 528] on icon at bounding box center [862, 542] width 46 height 46
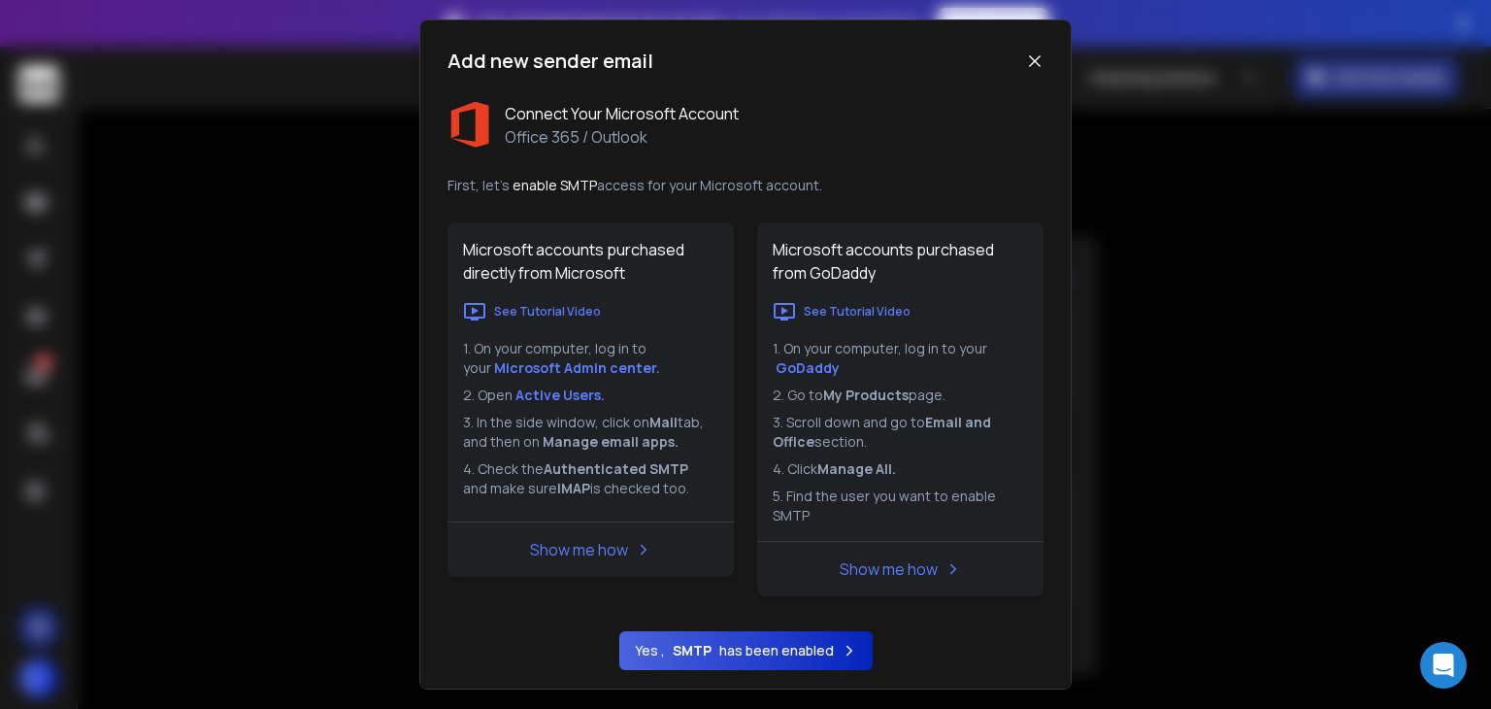
click at [825, 659] on div "Add new sender email Connect Your Microsoft Account Office 365 / Outlook First,…" at bounding box center [745, 354] width 652 height 670
click at [834, 647] on button "Yes , SMTP has been enabled" at bounding box center [745, 650] width 253 height 39
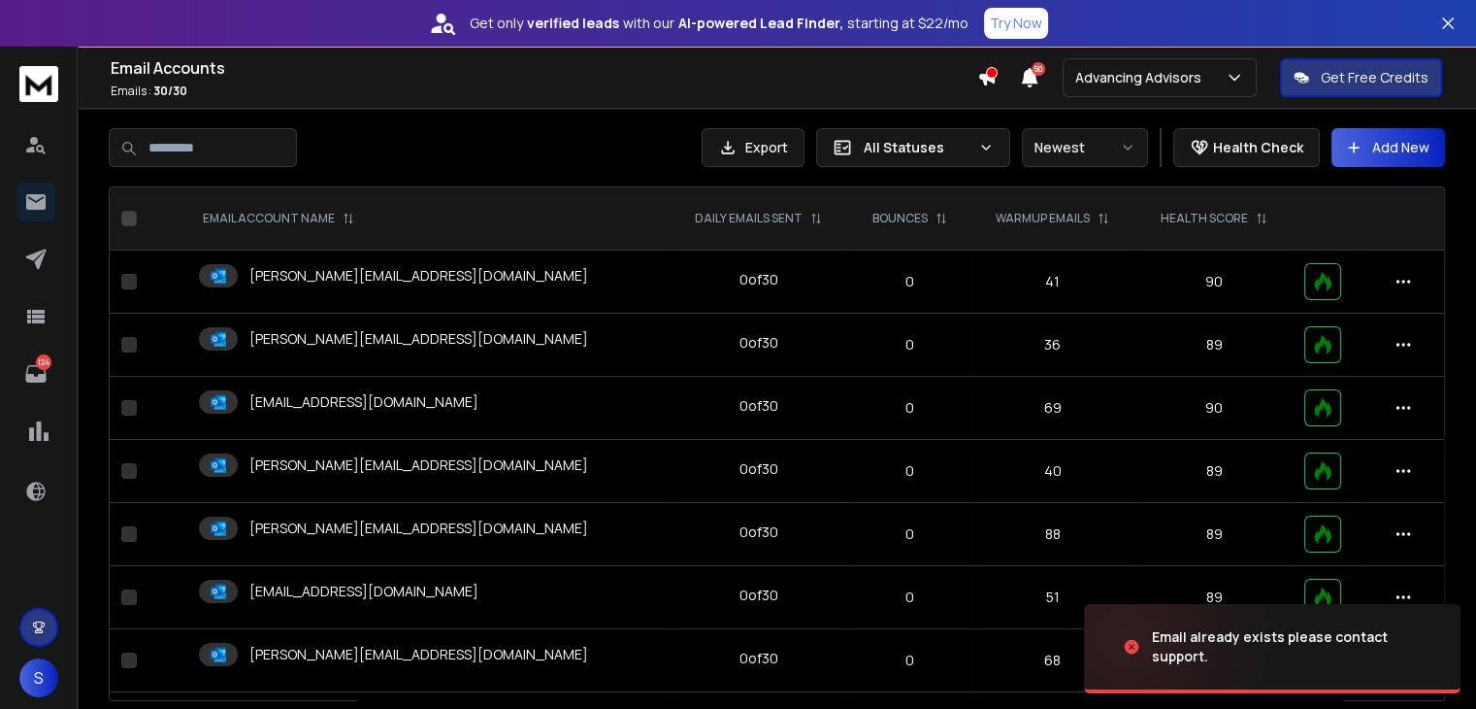
click at [574, 131] on div at bounding box center [399, 147] width 581 height 39
